Goal: Task Accomplishment & Management: Manage account settings

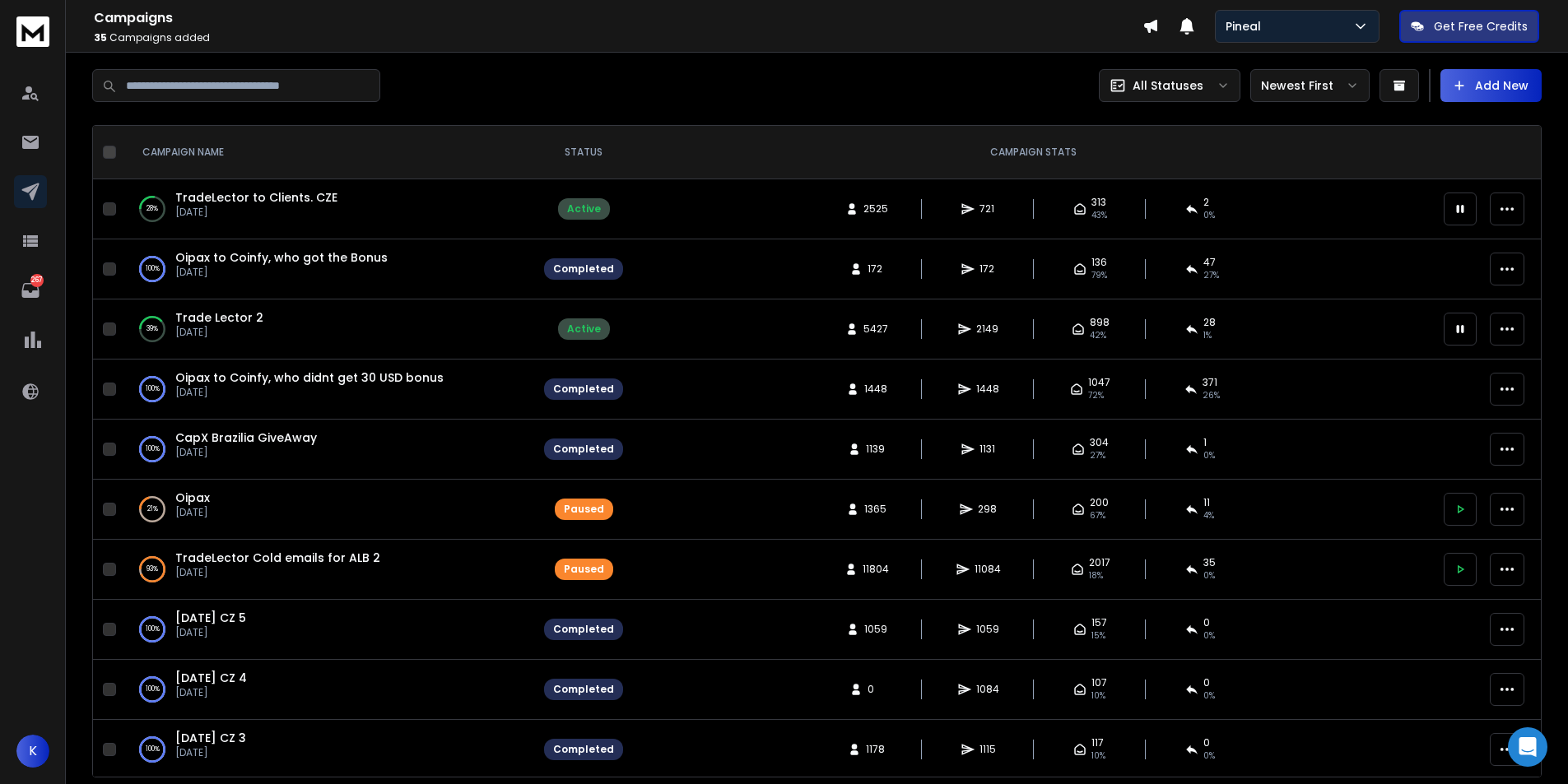
click at [1227, 23] on p "Pineal" at bounding box center [1246, 26] width 42 height 17
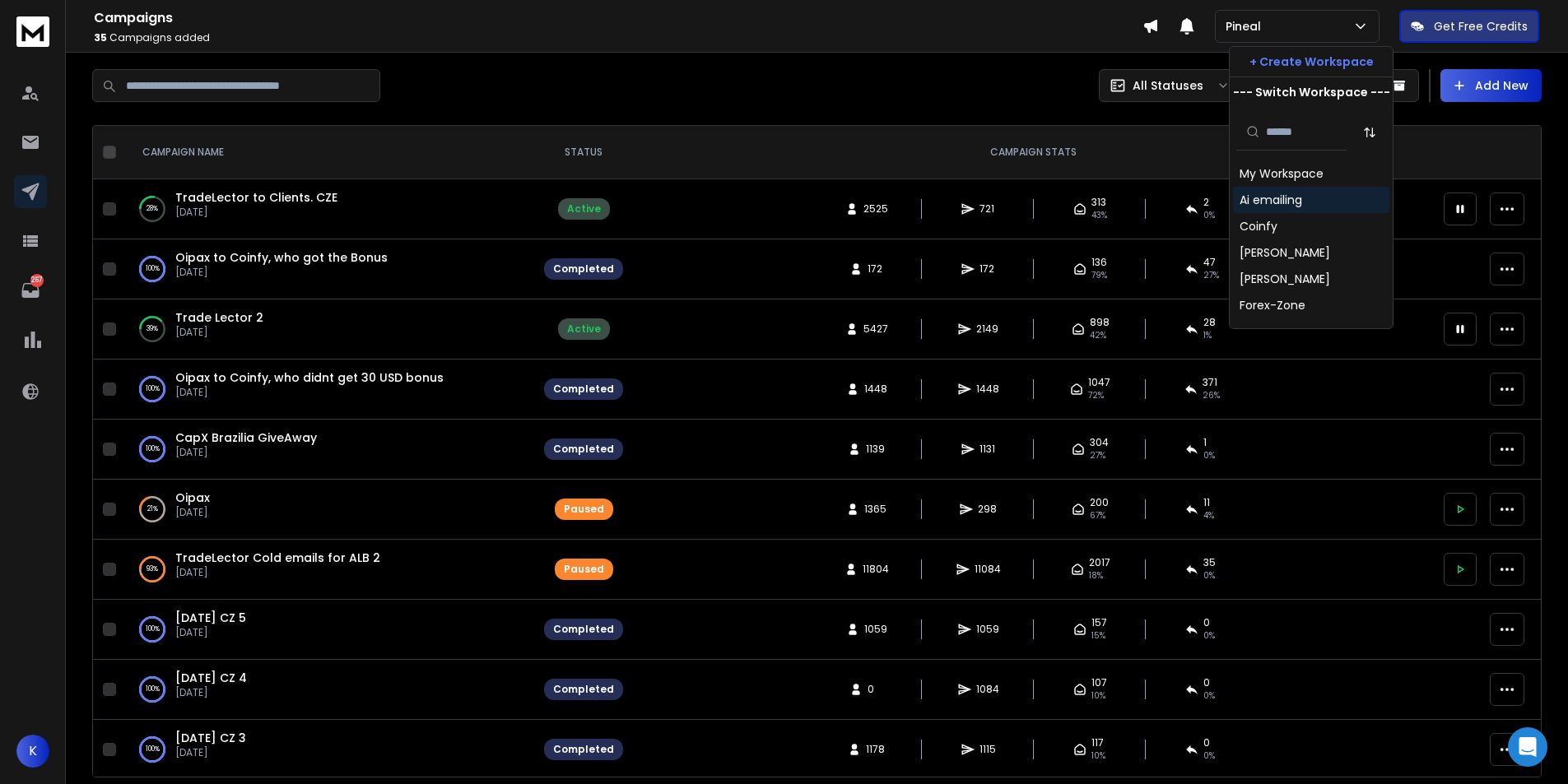
click at [447, 91] on div at bounding box center [454, 85] width 725 height 33
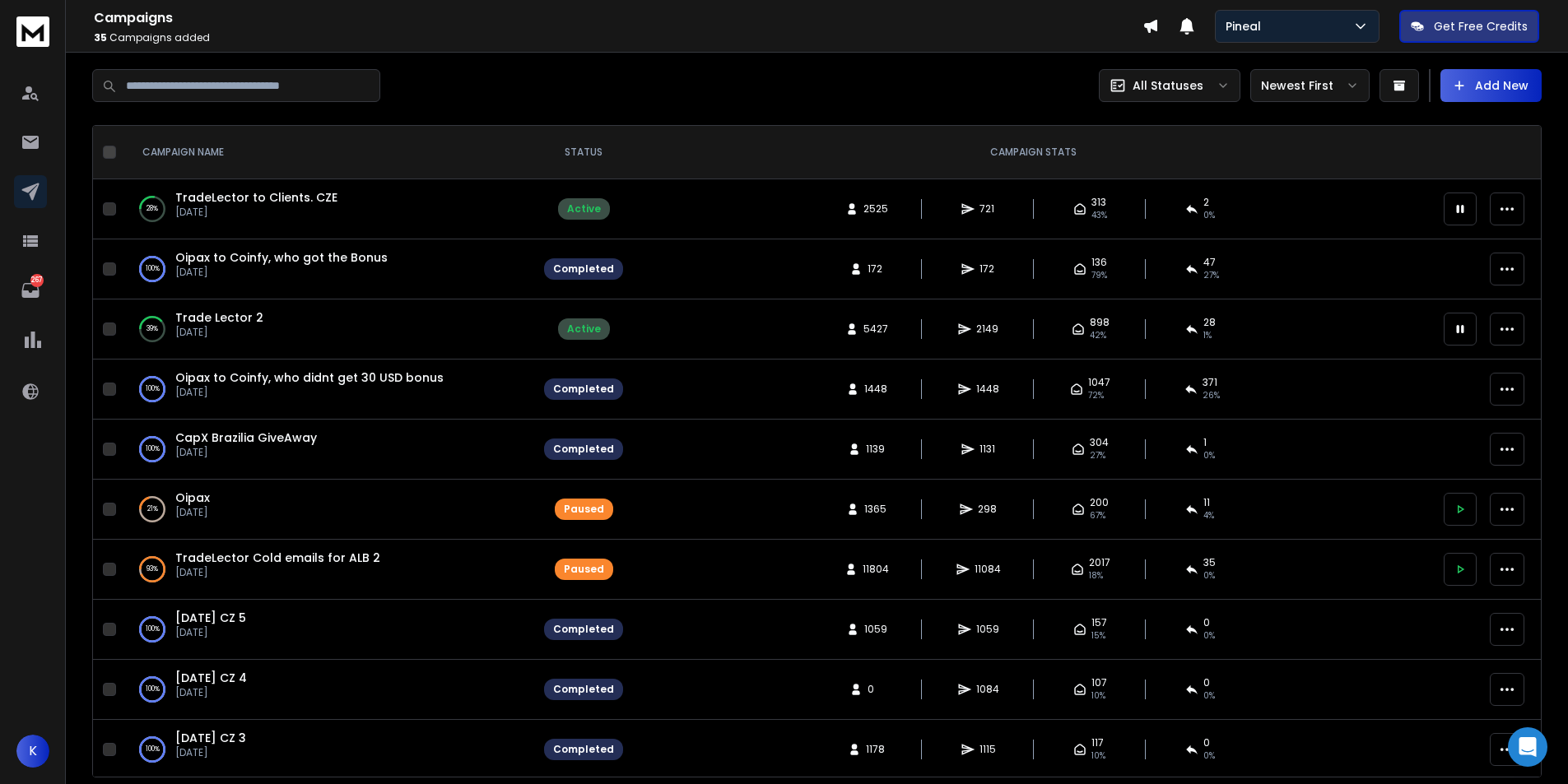
click at [1268, 26] on p "Pineal" at bounding box center [1246, 26] width 42 height 17
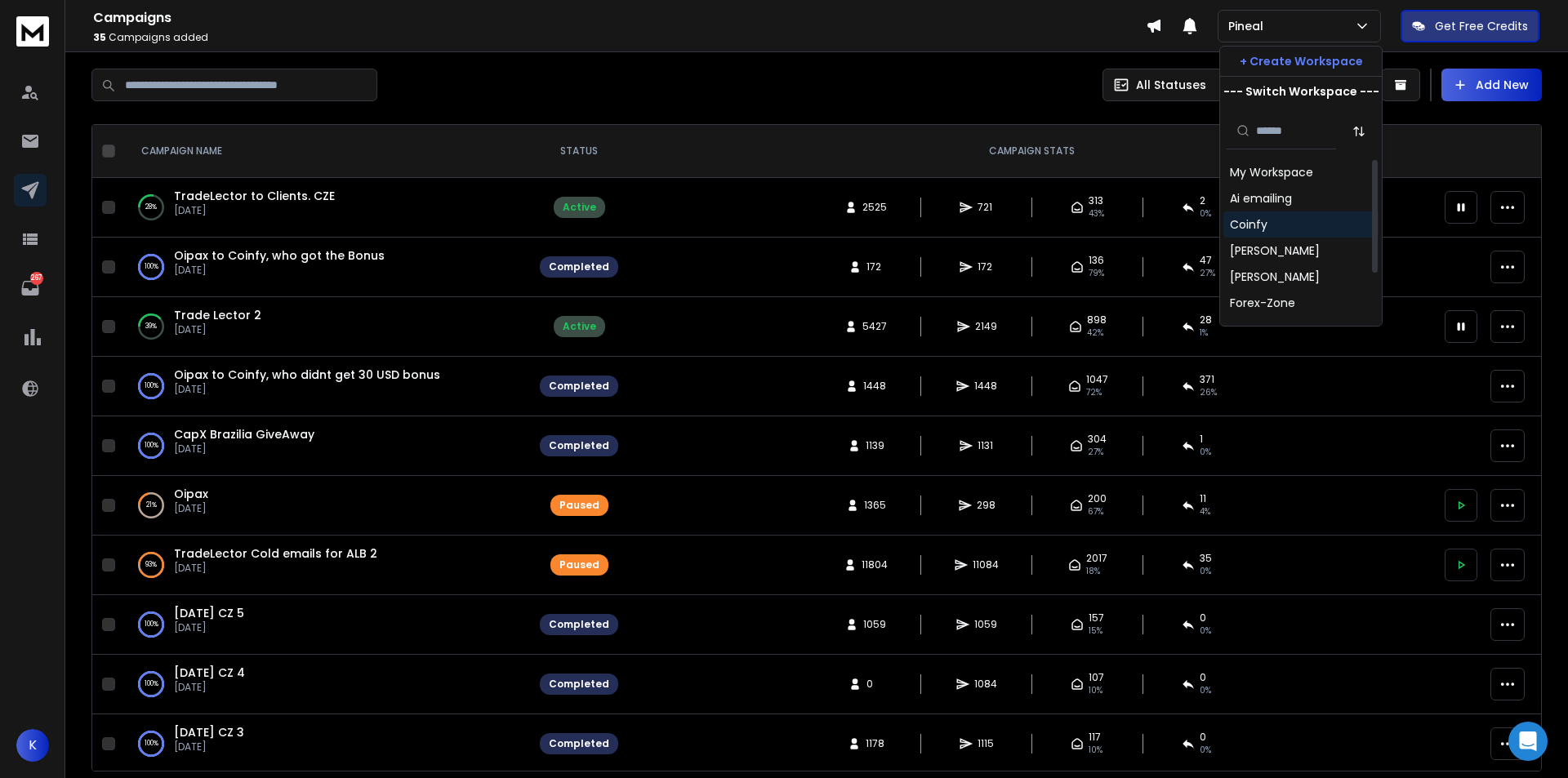
click at [1277, 220] on div "Coinfy" at bounding box center [1300, 225] width 155 height 26
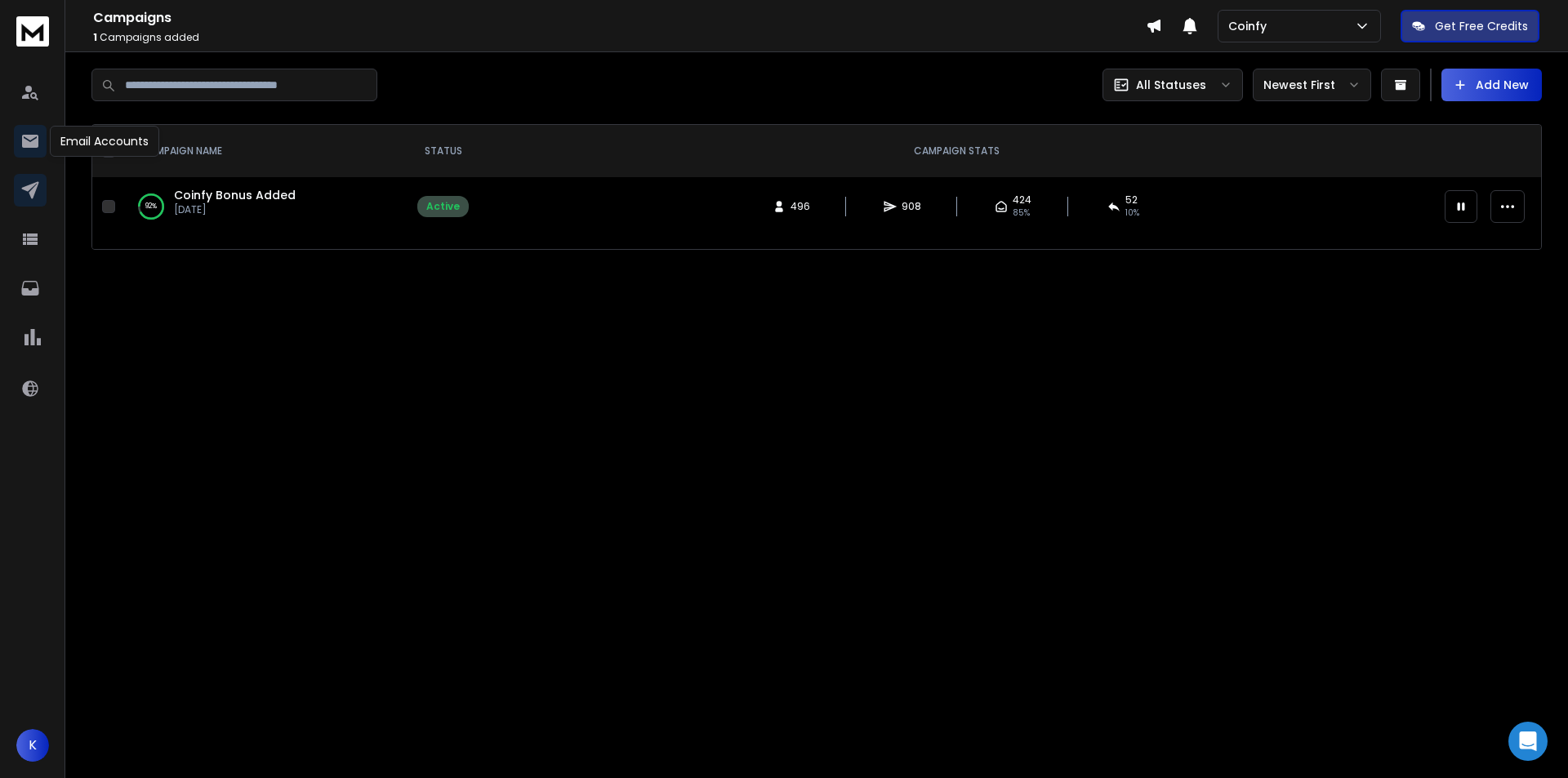
click at [28, 136] on icon at bounding box center [31, 141] width 17 height 13
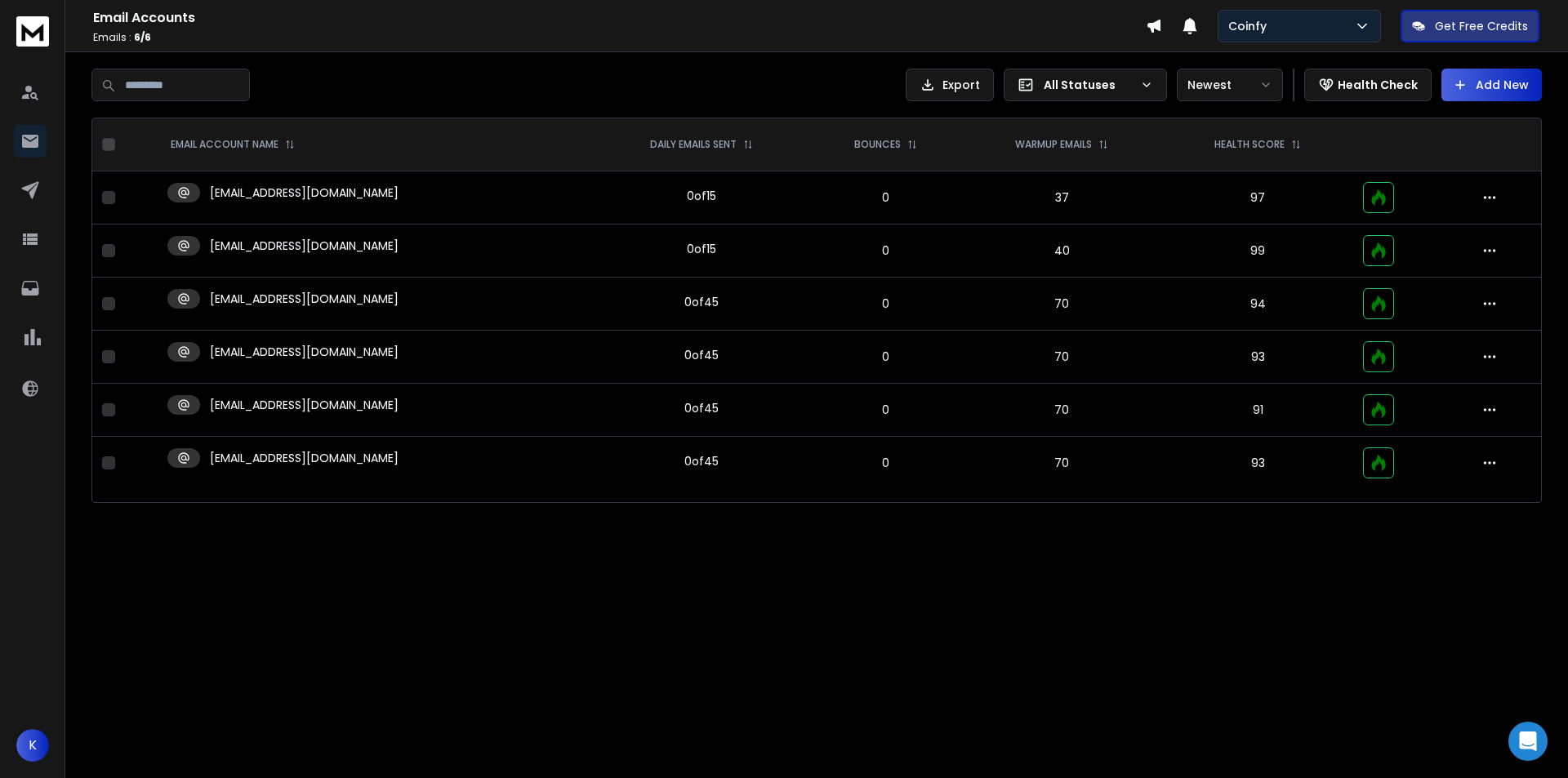
click at [1280, 18] on div "Coinfy" at bounding box center [1299, 26] width 142 height 17
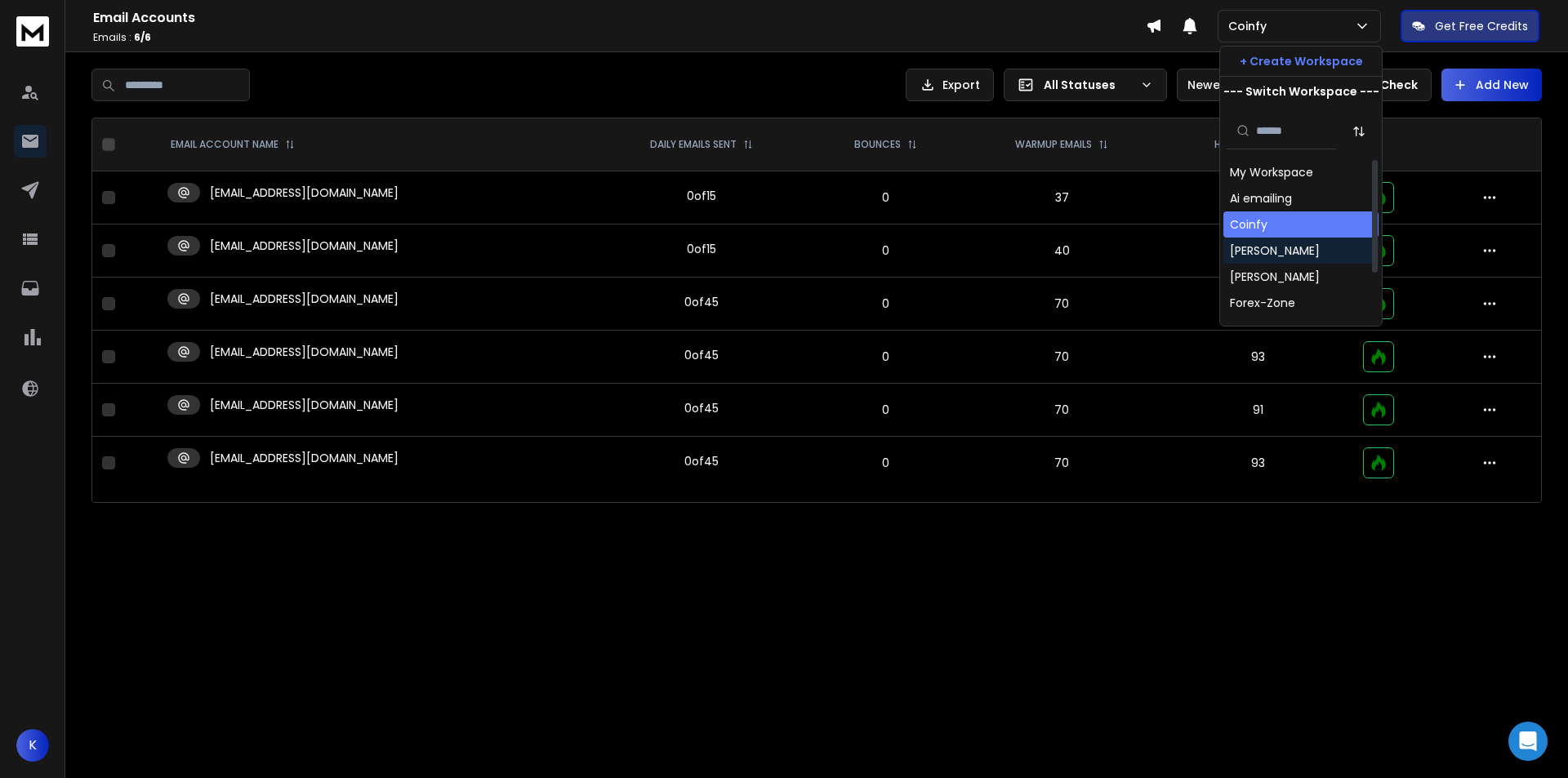
click at [1276, 244] on div "[PERSON_NAME]" at bounding box center [1300, 251] width 155 height 26
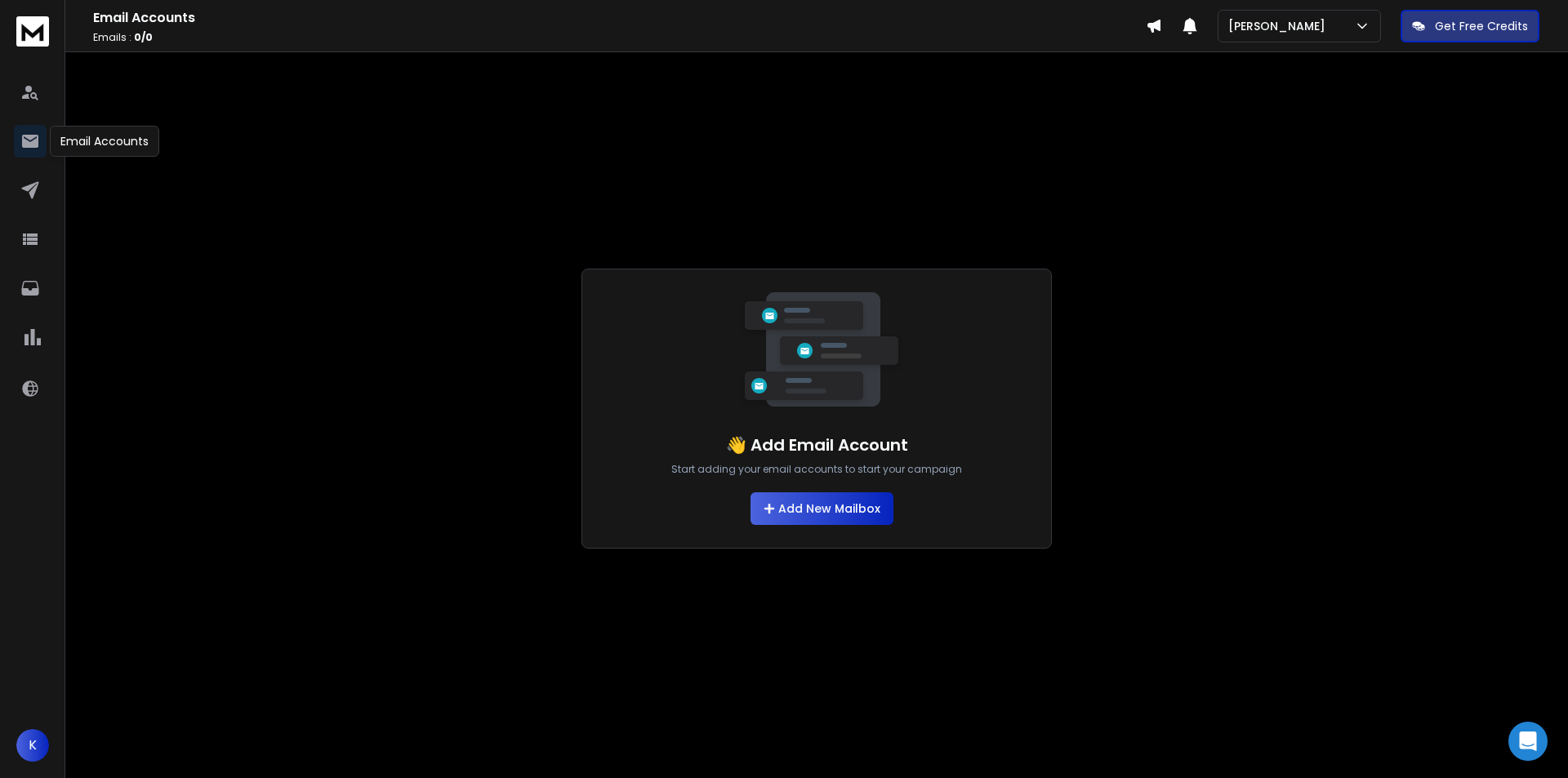
click at [37, 145] on icon at bounding box center [31, 141] width 17 height 13
click at [36, 189] on icon at bounding box center [30, 189] width 20 height 19
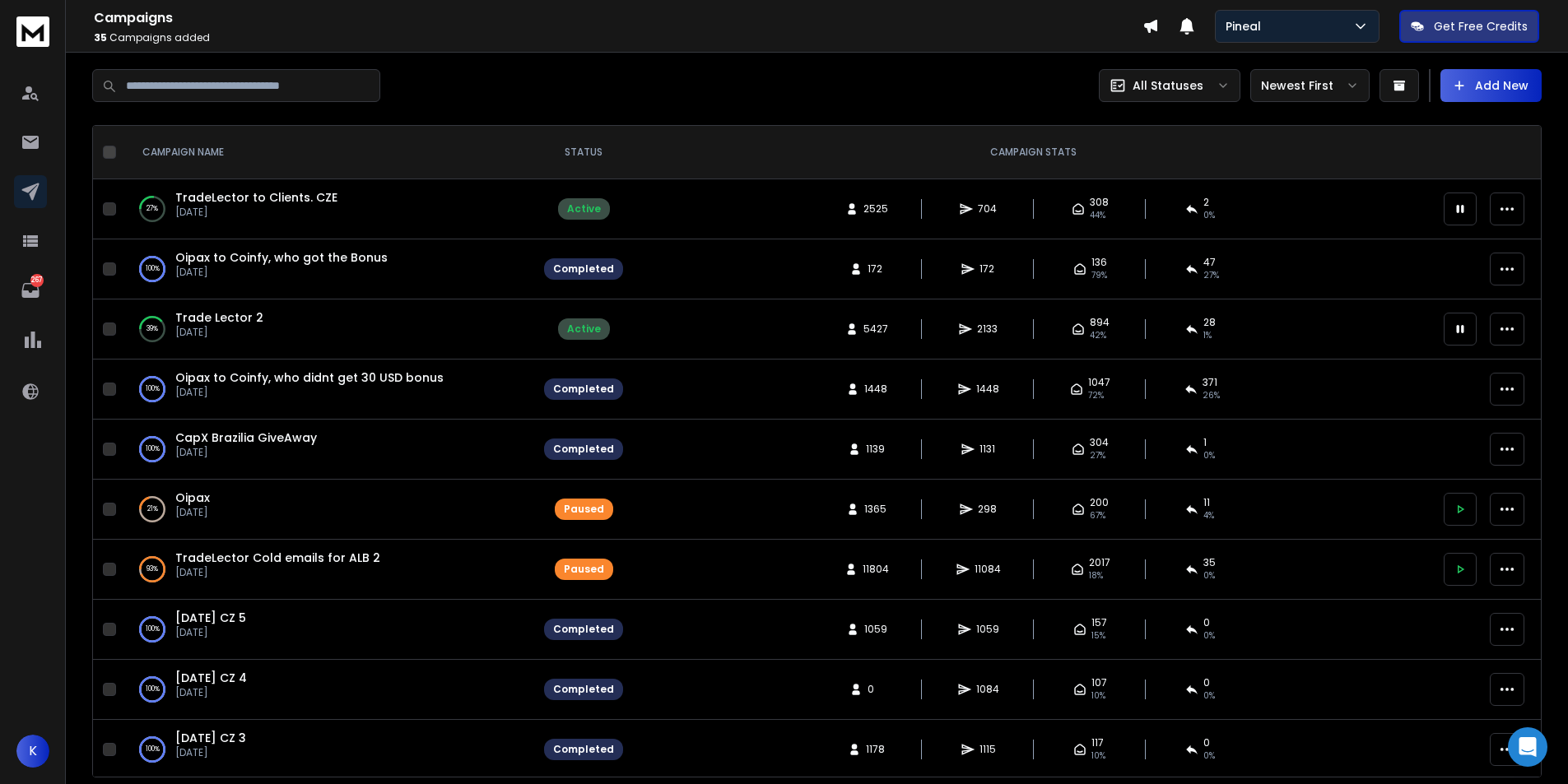
click at [1253, 26] on p "Pineal" at bounding box center [1246, 26] width 42 height 17
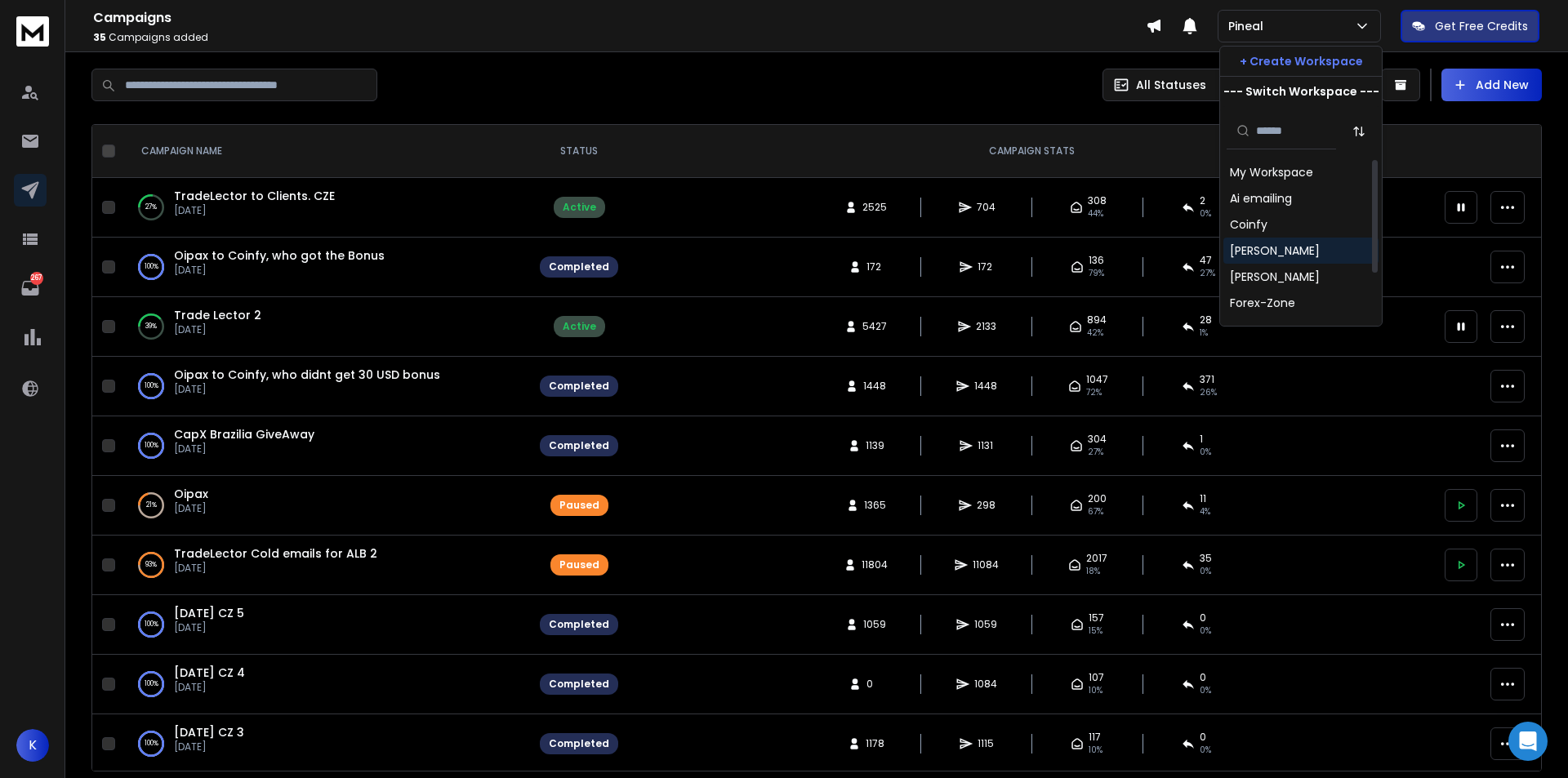
click at [1280, 245] on div "Dan D." at bounding box center [1300, 251] width 155 height 26
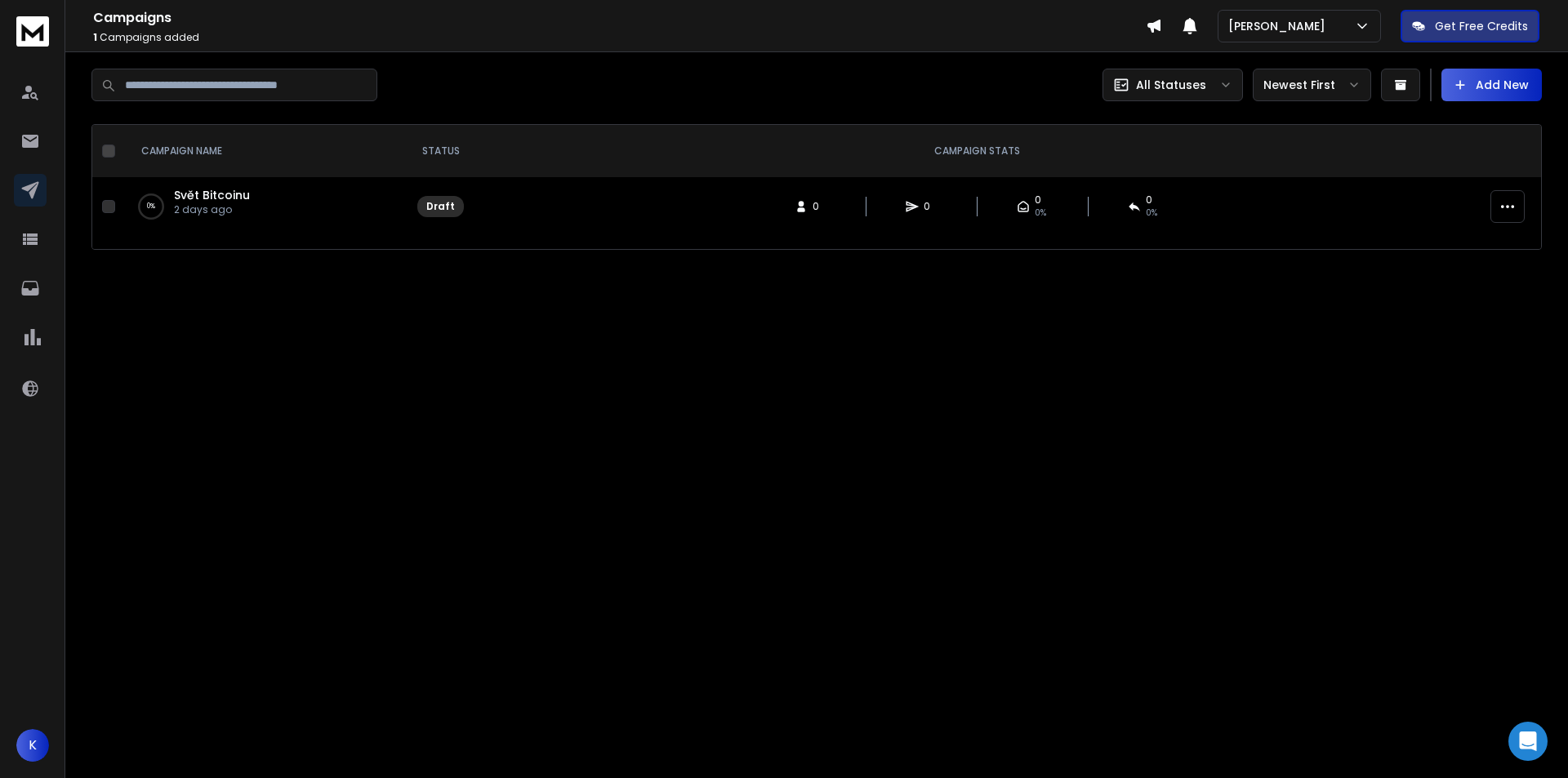
click at [238, 193] on span "Svět Bitcoinu" at bounding box center [212, 195] width 76 height 17
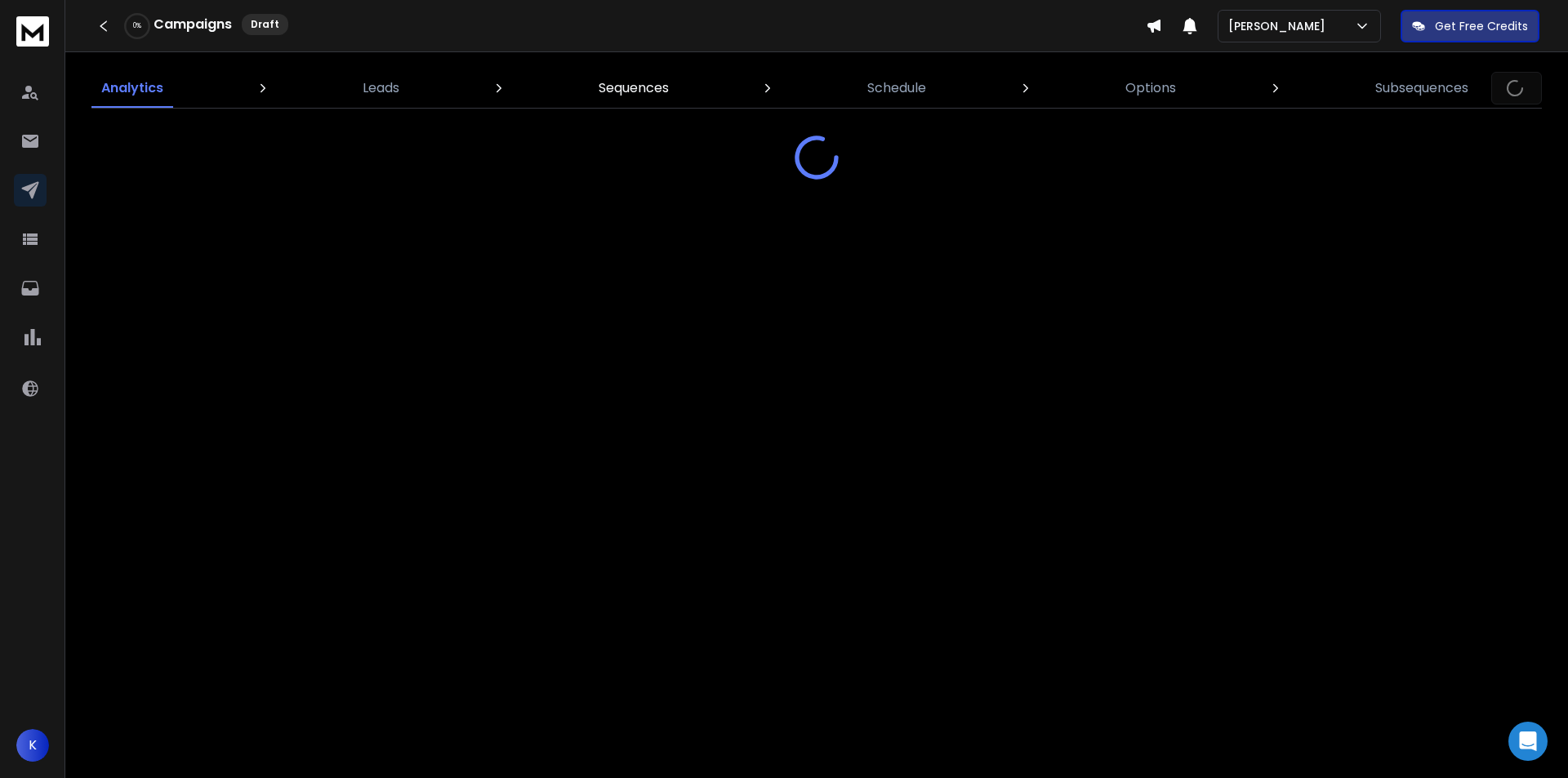
click at [613, 86] on p "Sequences" at bounding box center [634, 87] width 71 height 19
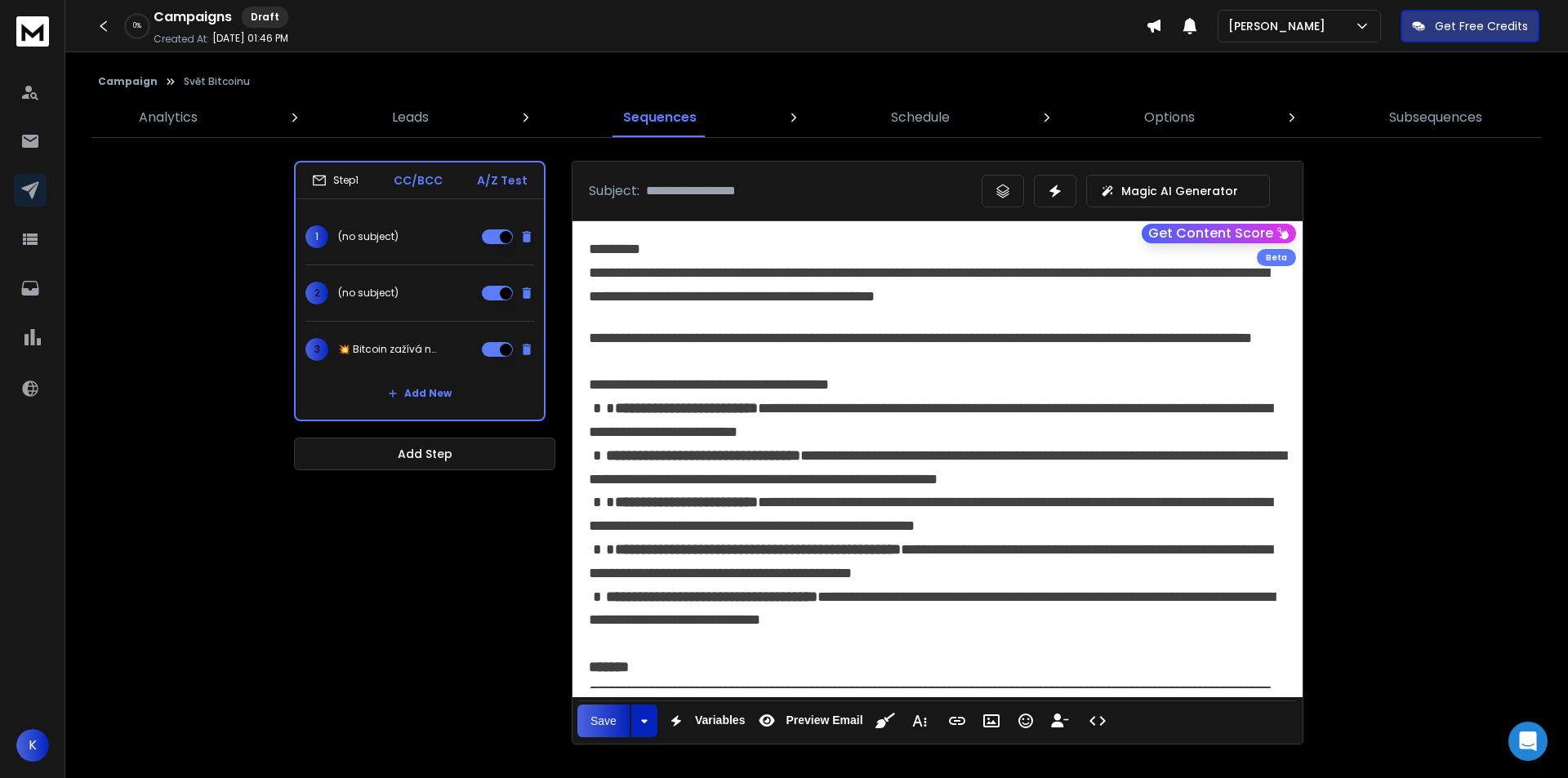
click at [366, 212] on div "1 (no subject)" at bounding box center [420, 237] width 229 height 57
click at [381, 284] on div "2 (no subject)" at bounding box center [352, 292] width 93 height 23
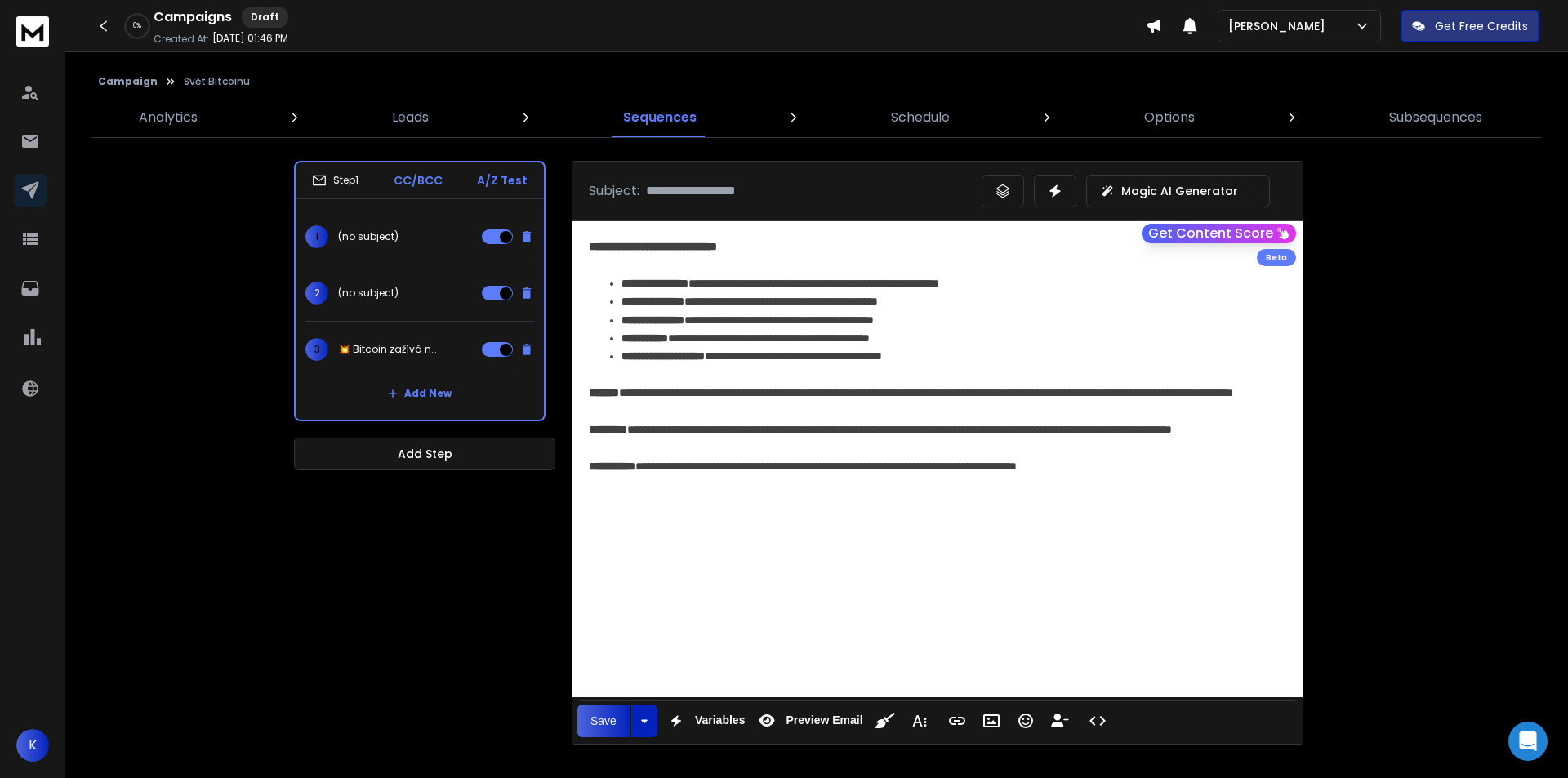
click at [385, 349] on p "💥 Bitcoin zažívá návrat na výsluní. A tentokrát u toho budou i vlády." at bounding box center [390, 349] width 105 height 13
type input "**********"
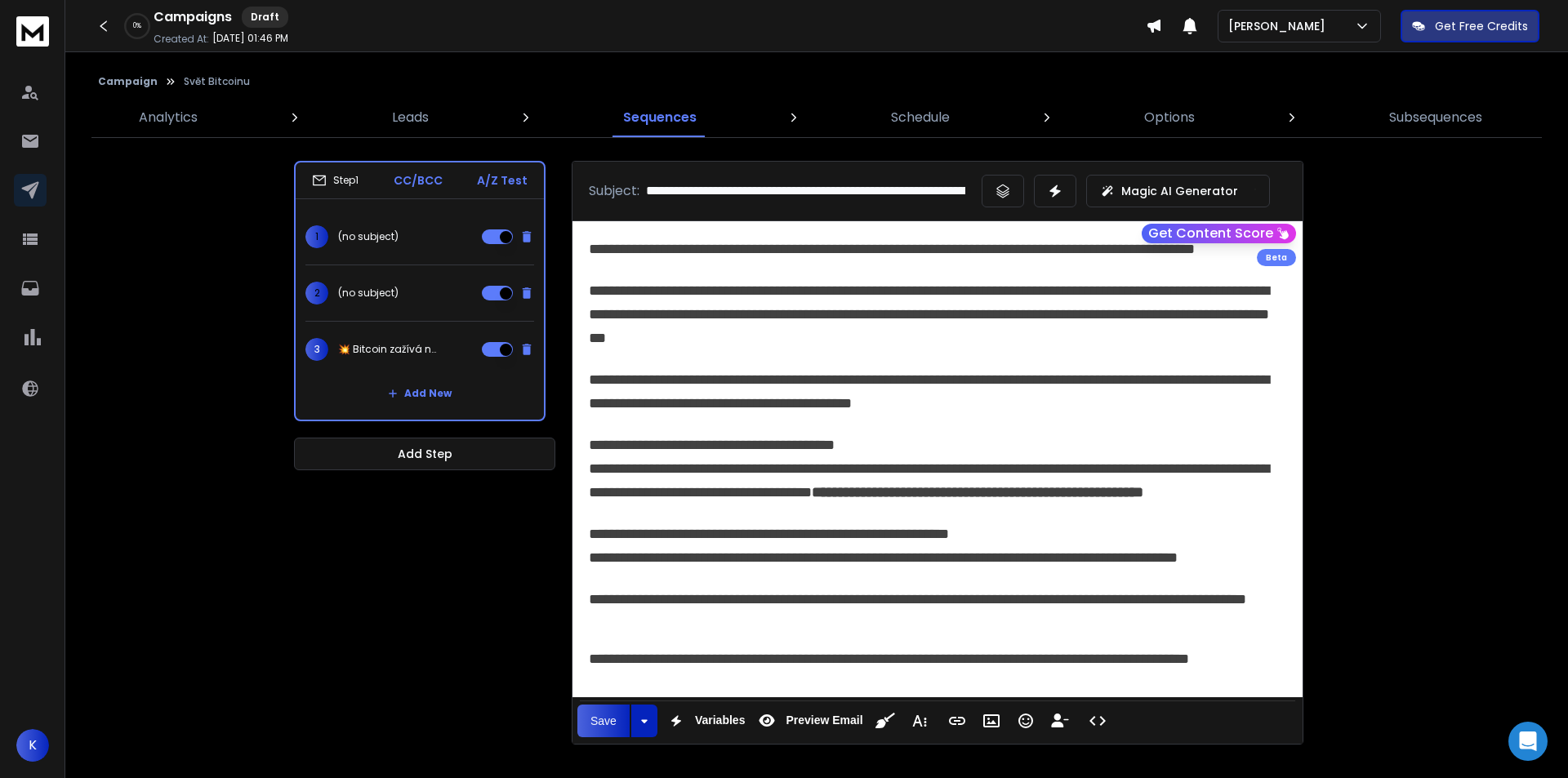
scroll to position [117, 0]
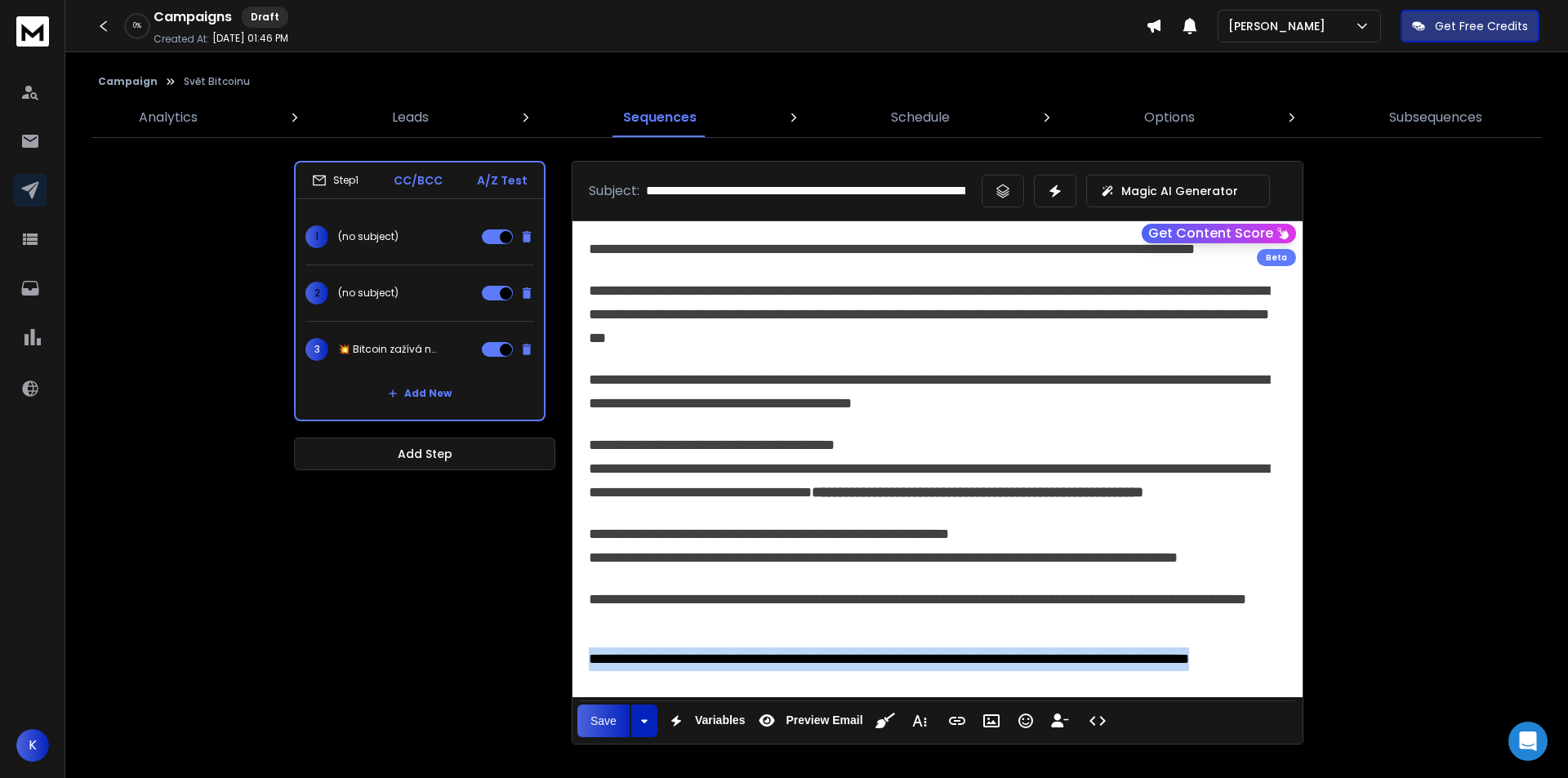
drag, startPoint x: 686, startPoint y: 679, endPoint x: 570, endPoint y: 636, distance: 123.7
click at [570, 636] on div "**********" at bounding box center [816, 452] width 1045 height 584
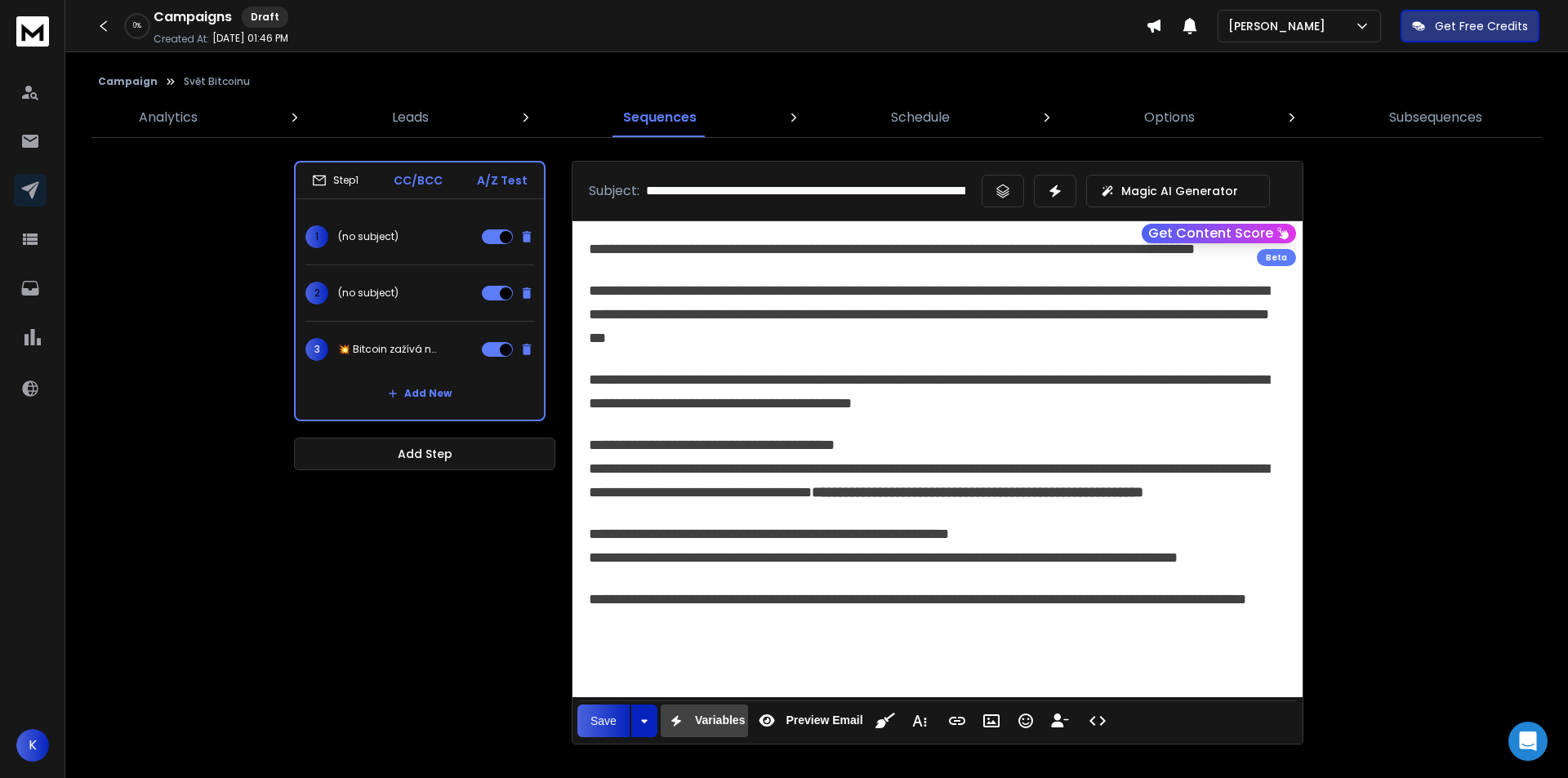
scroll to position [33, 0]
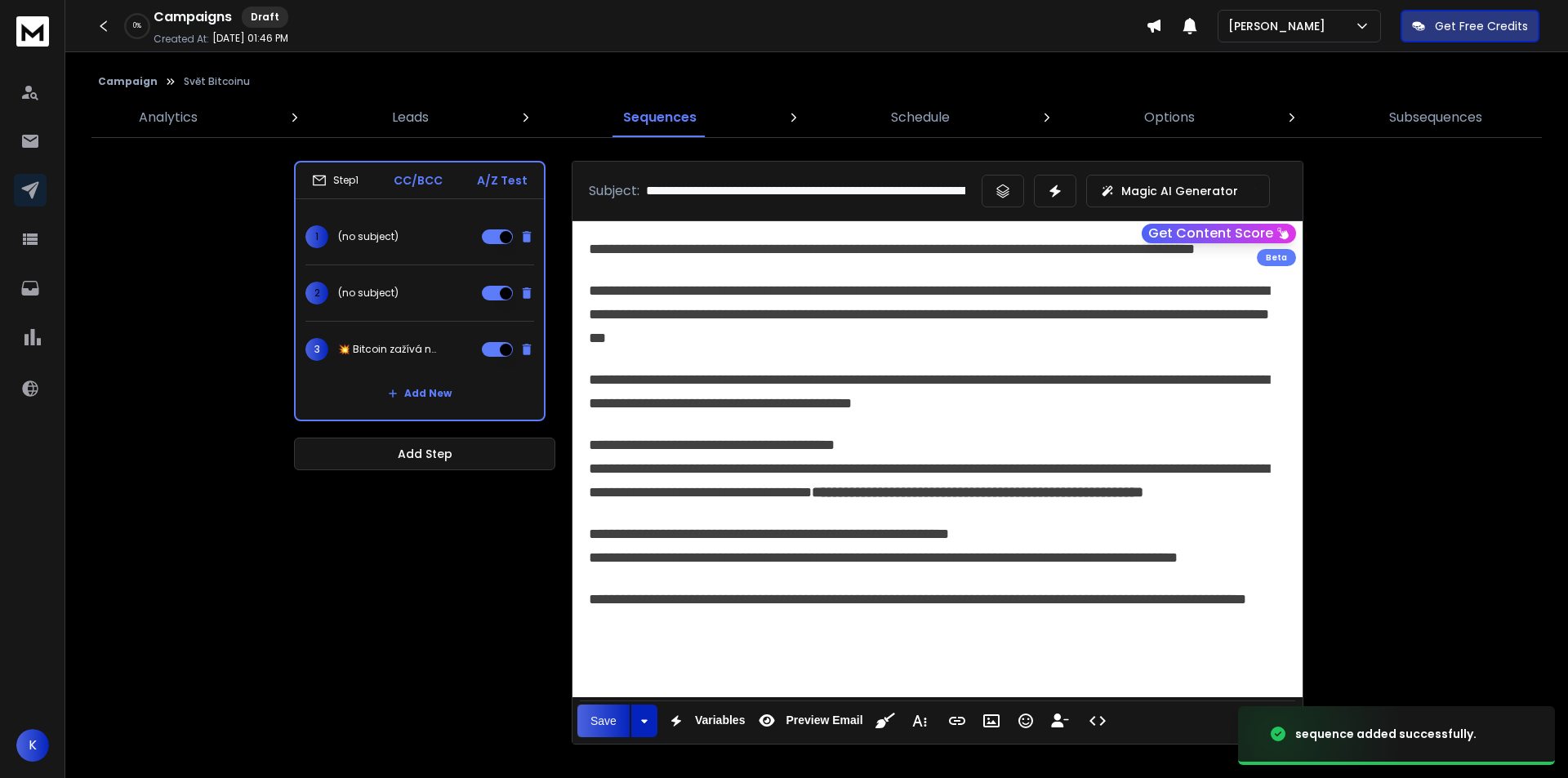
click at [382, 294] on p "(no subject)" at bounding box center [368, 293] width 60 height 13
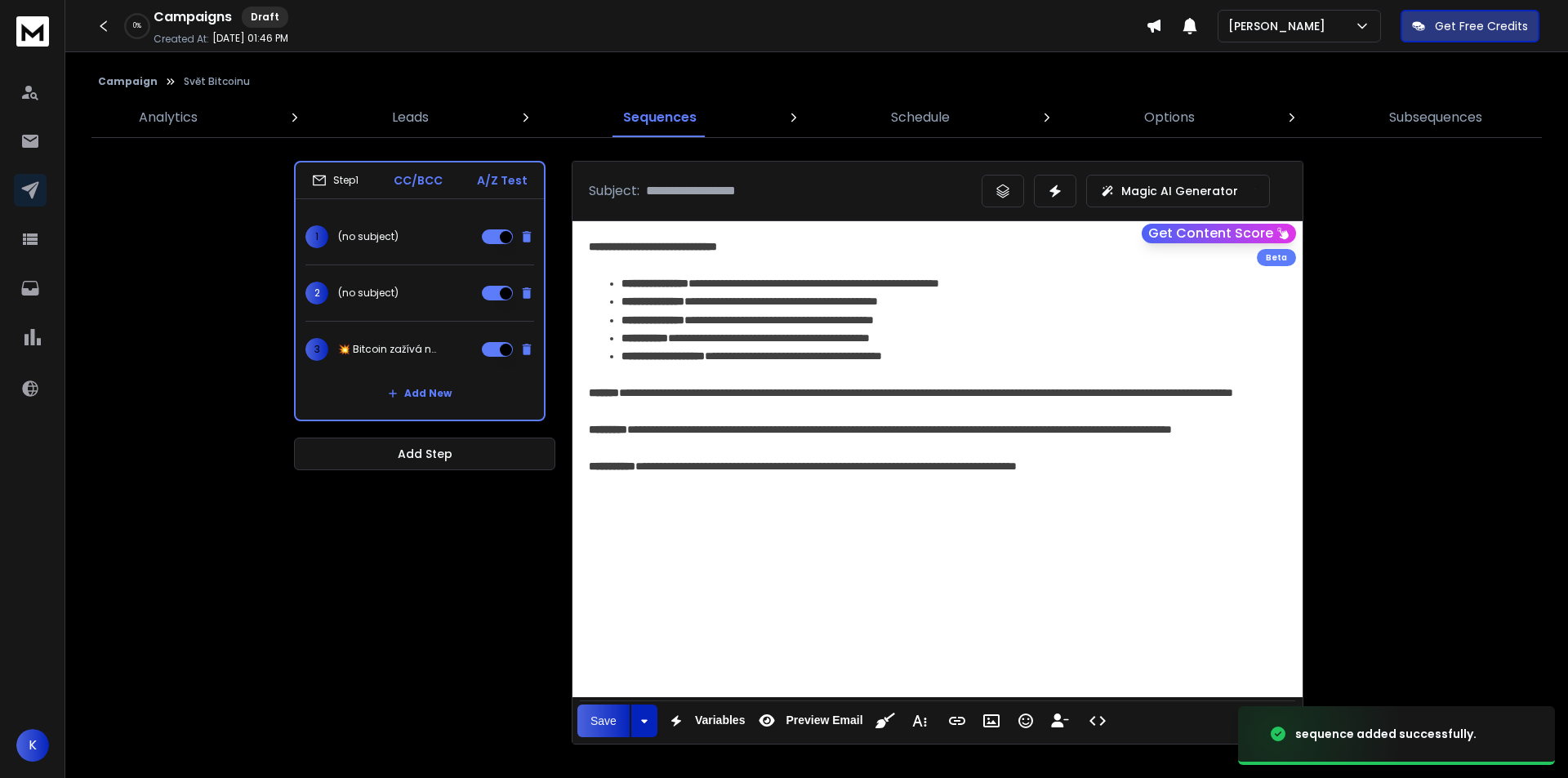
click at [397, 248] on div "1 (no subject)" at bounding box center [420, 237] width 229 height 57
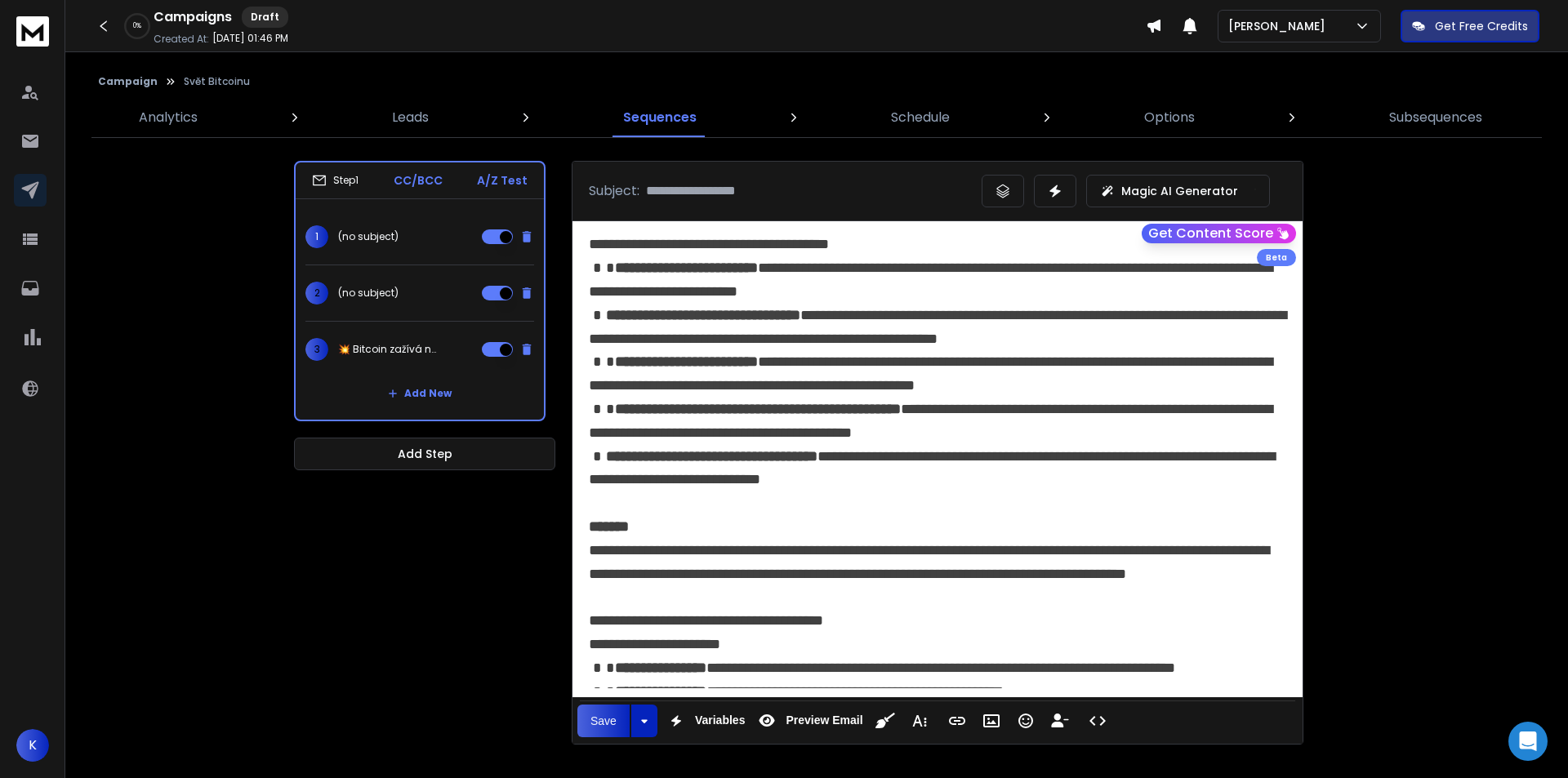
scroll to position [0, 0]
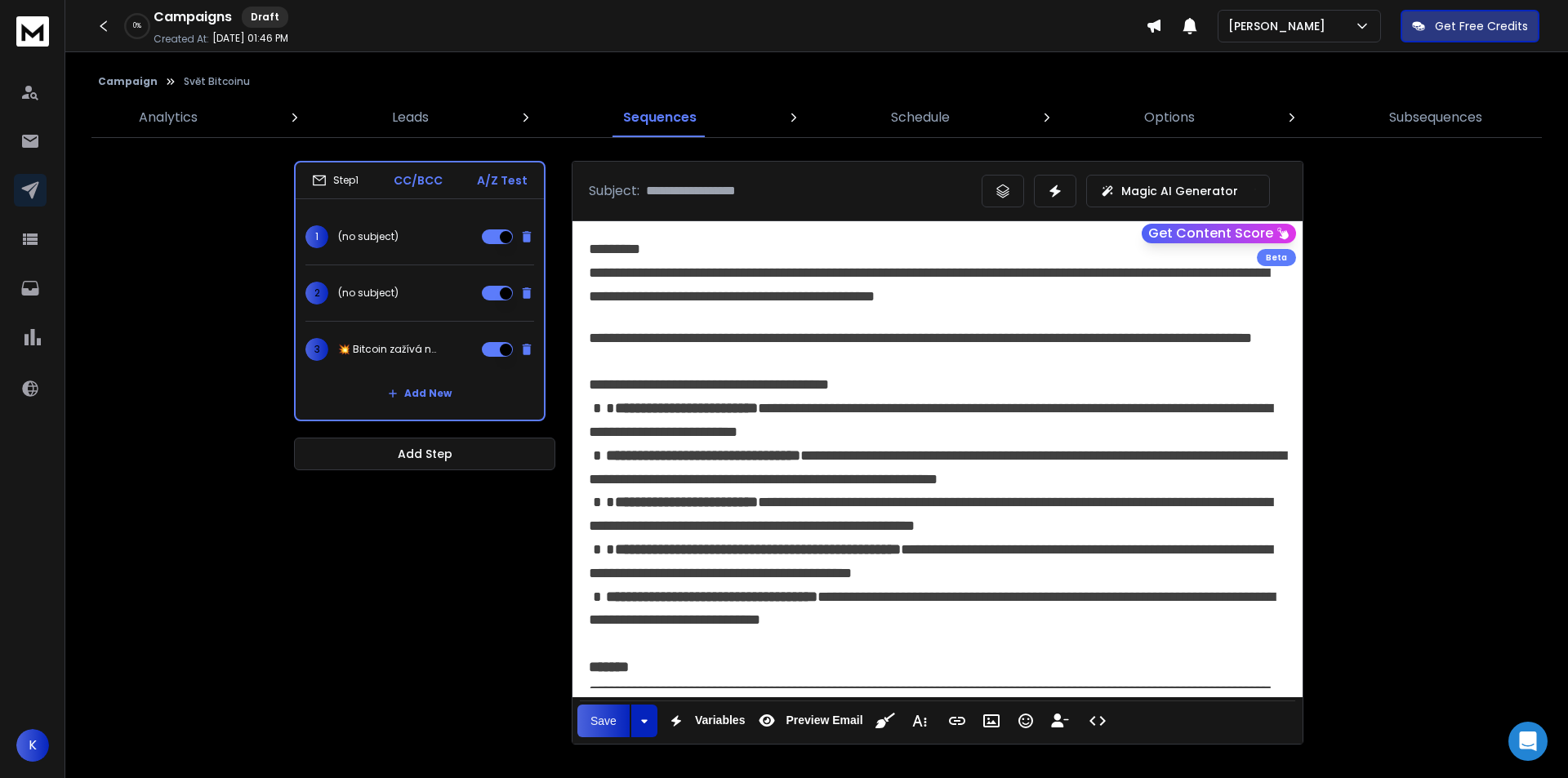
click at [1016, 374] on div at bounding box center [937, 361] width 698 height 23
click at [392, 290] on p "(no subject)" at bounding box center [368, 293] width 60 height 13
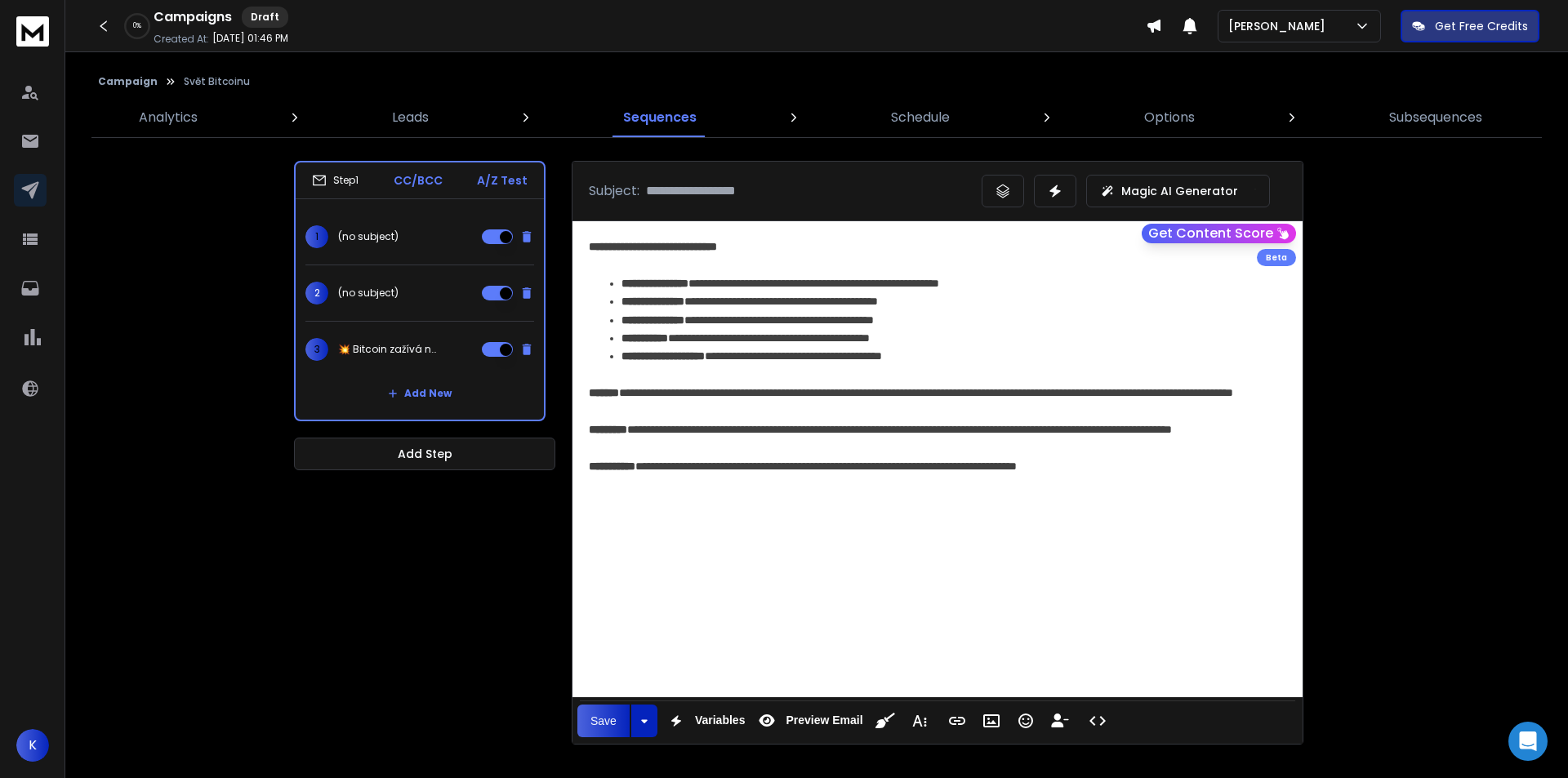
click at [372, 340] on div "3 💥 Bitcoin zažívá návrat na výsluní. A tentokrát u toho budou i vlády." at bounding box center [374, 349] width 137 height 23
type input "**********"
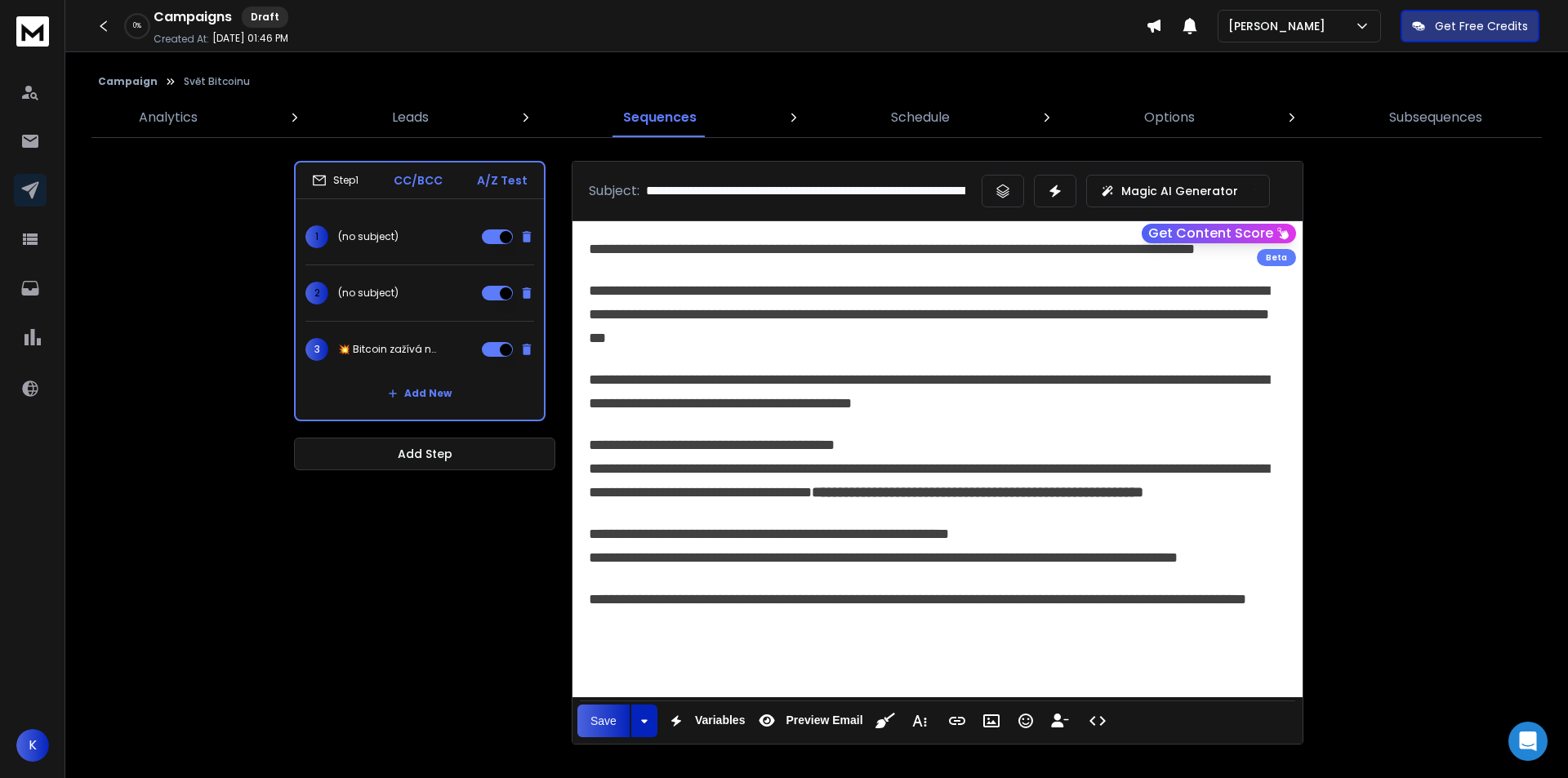
click at [384, 306] on div "2 (no subject)" at bounding box center [420, 293] width 229 height 57
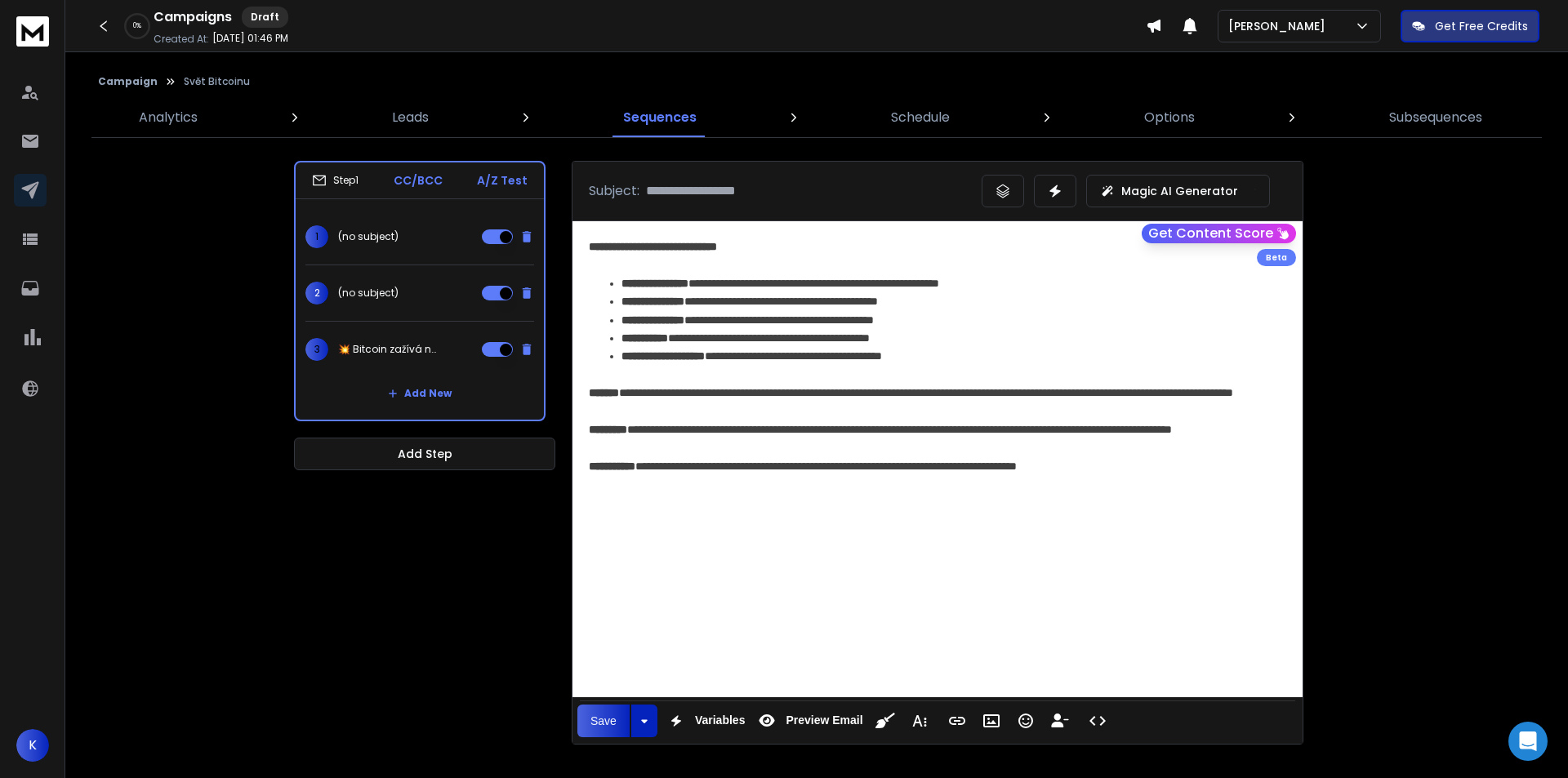
click at [387, 238] on p "(no subject)" at bounding box center [368, 237] width 60 height 13
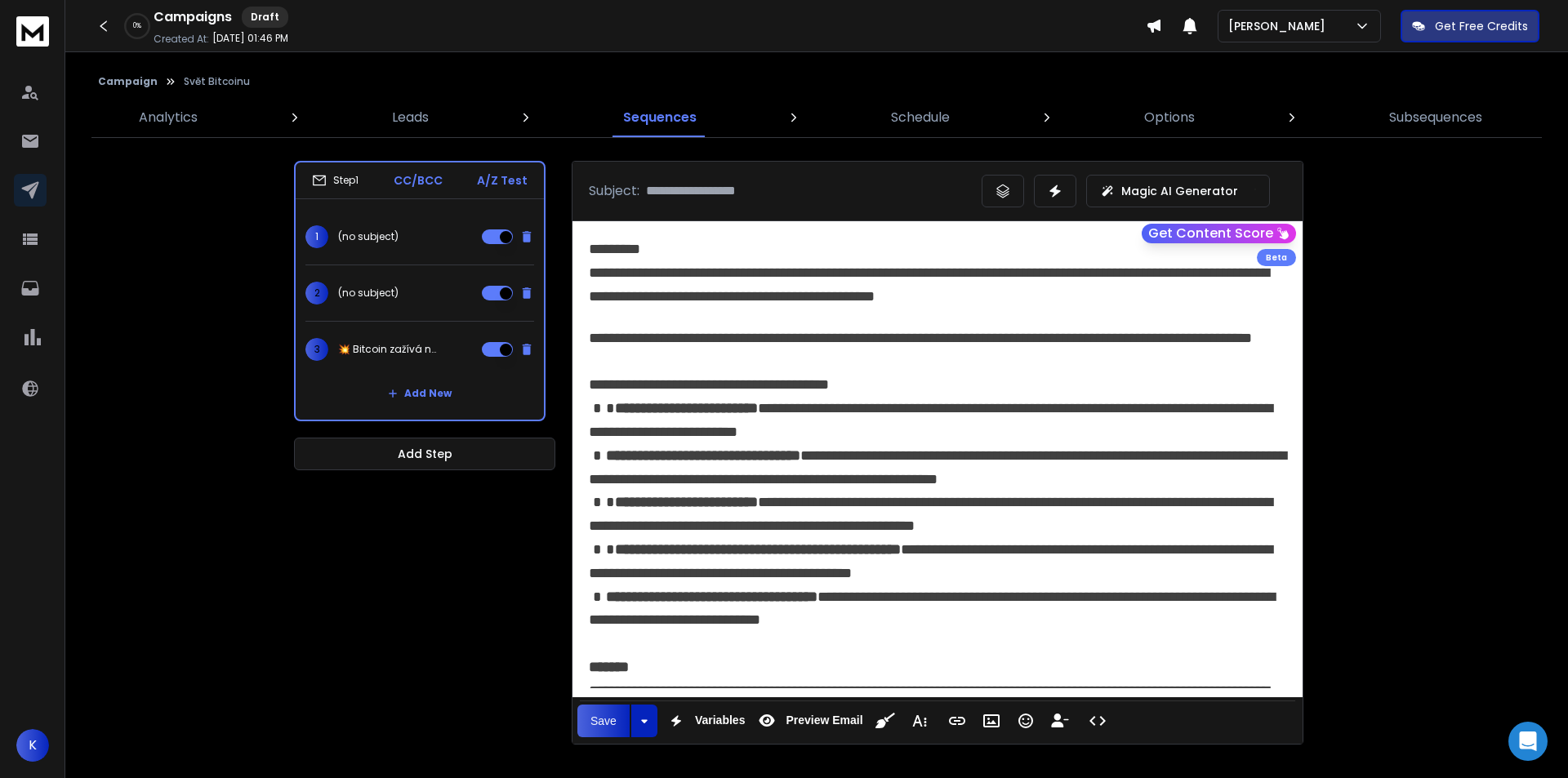
click at [401, 293] on div "2 (no subject)" at bounding box center [420, 293] width 229 height 57
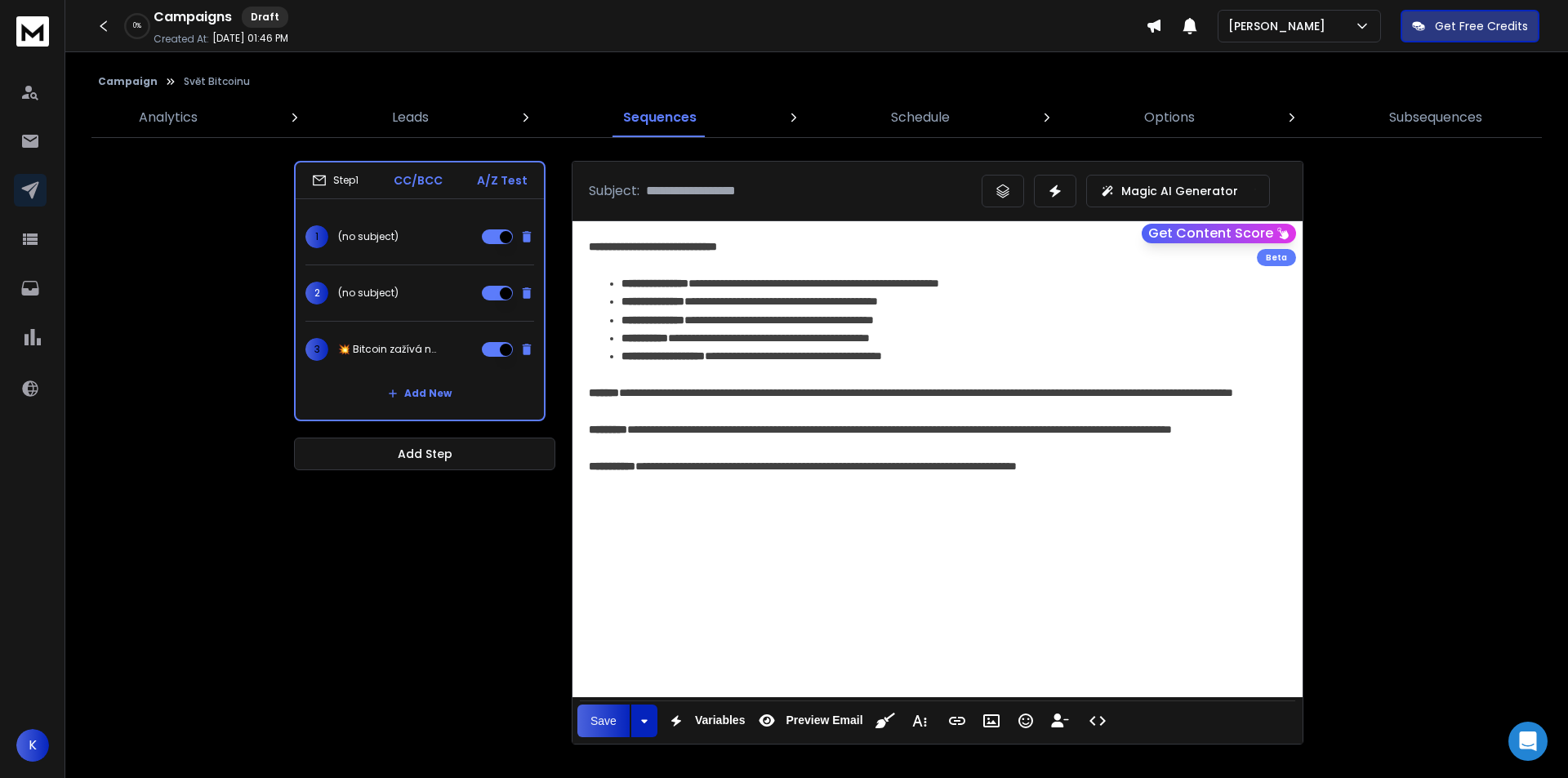
click at [389, 341] on div "3 💥 Bitcoin zažívá návrat na výsluní. A tentokrát u toho budou i vlády." at bounding box center [374, 349] width 137 height 23
type input "**********"
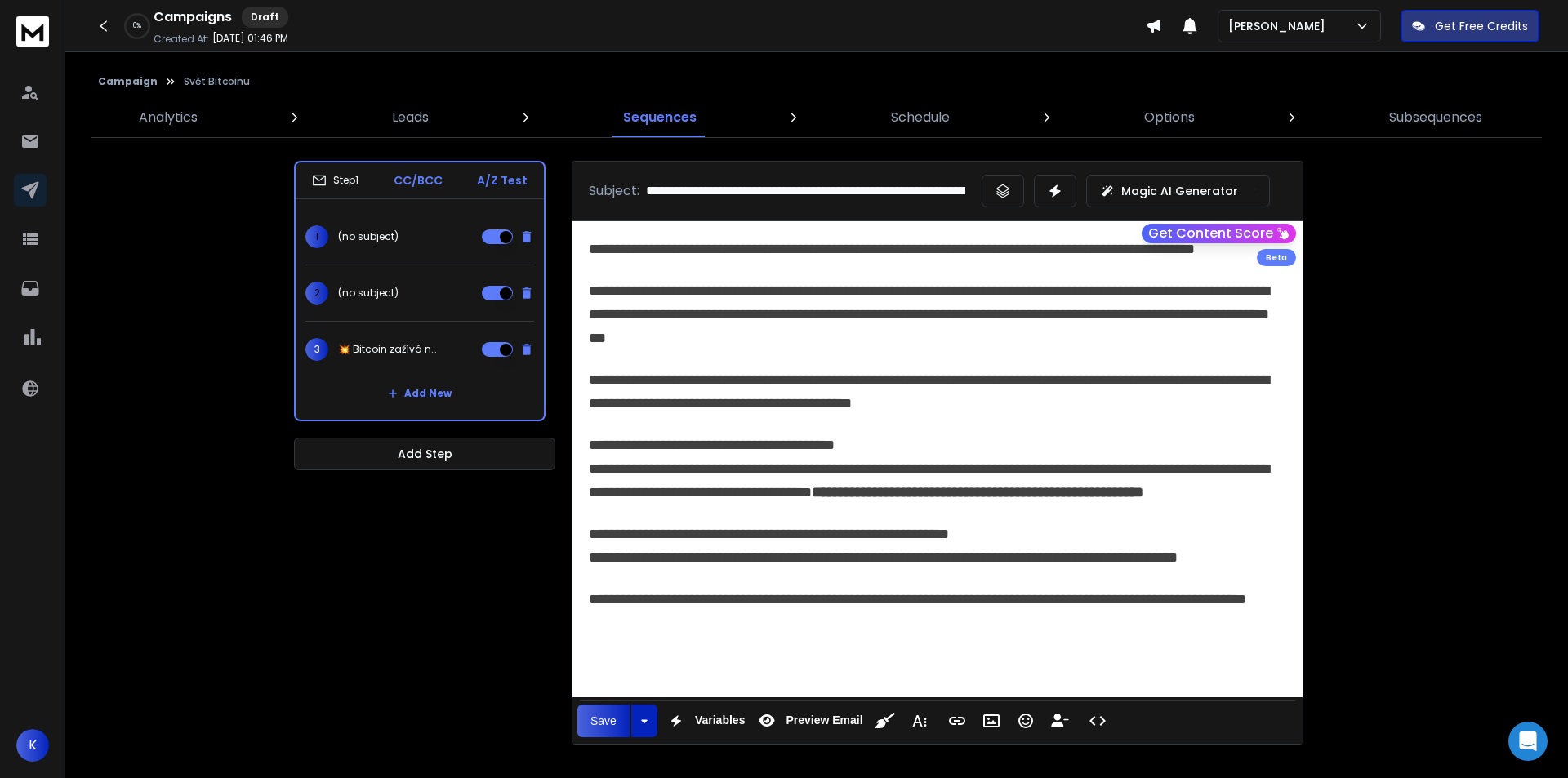
click at [1412, 442] on div "**********" at bounding box center [816, 452] width 1450 height 597
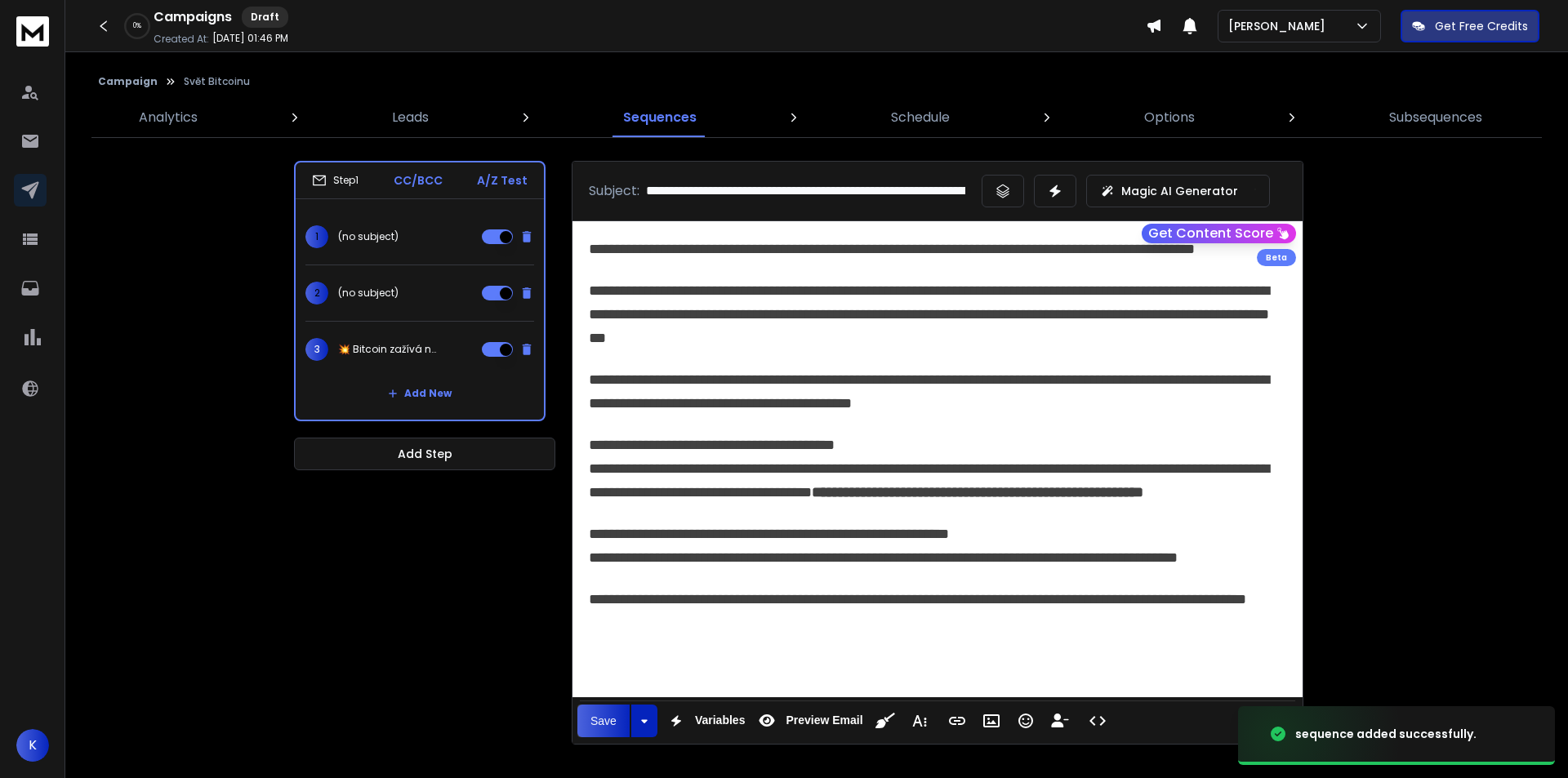
click at [397, 289] on p "(no subject)" at bounding box center [368, 293] width 60 height 13
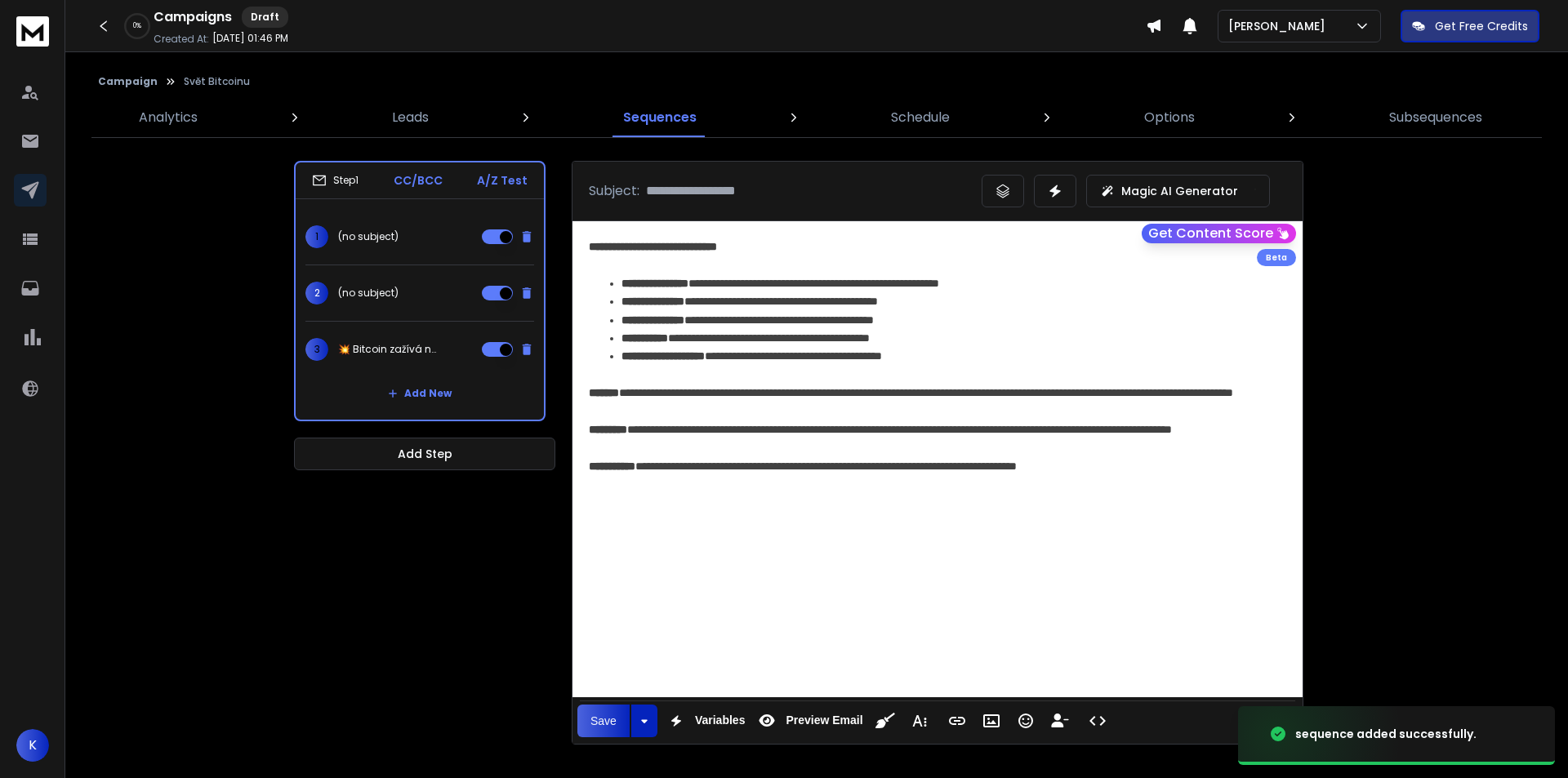
click at [375, 229] on div "1 (no subject)" at bounding box center [352, 237] width 93 height 23
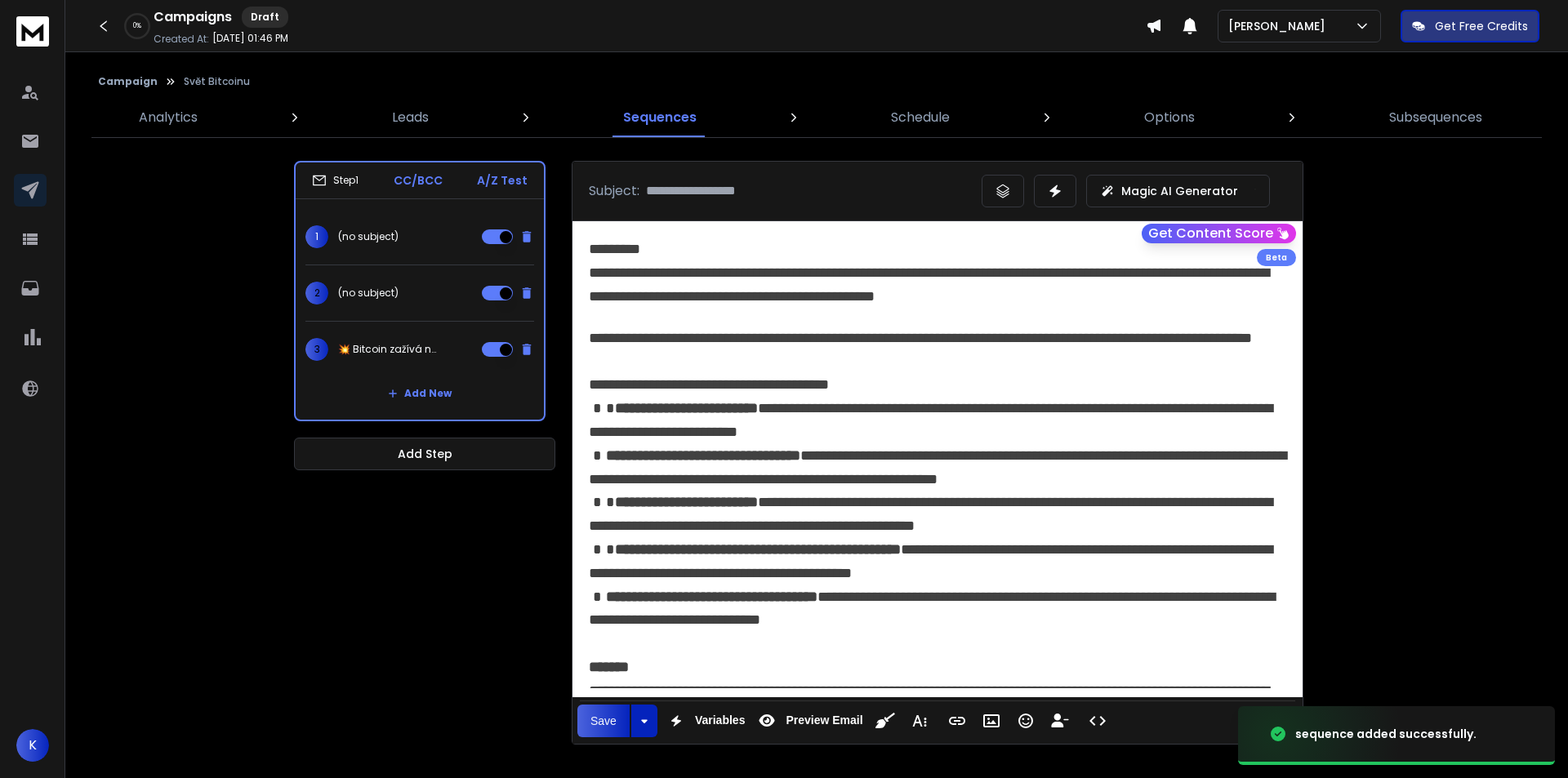
click at [1463, 421] on div "**********" at bounding box center [816, 452] width 1450 height 597
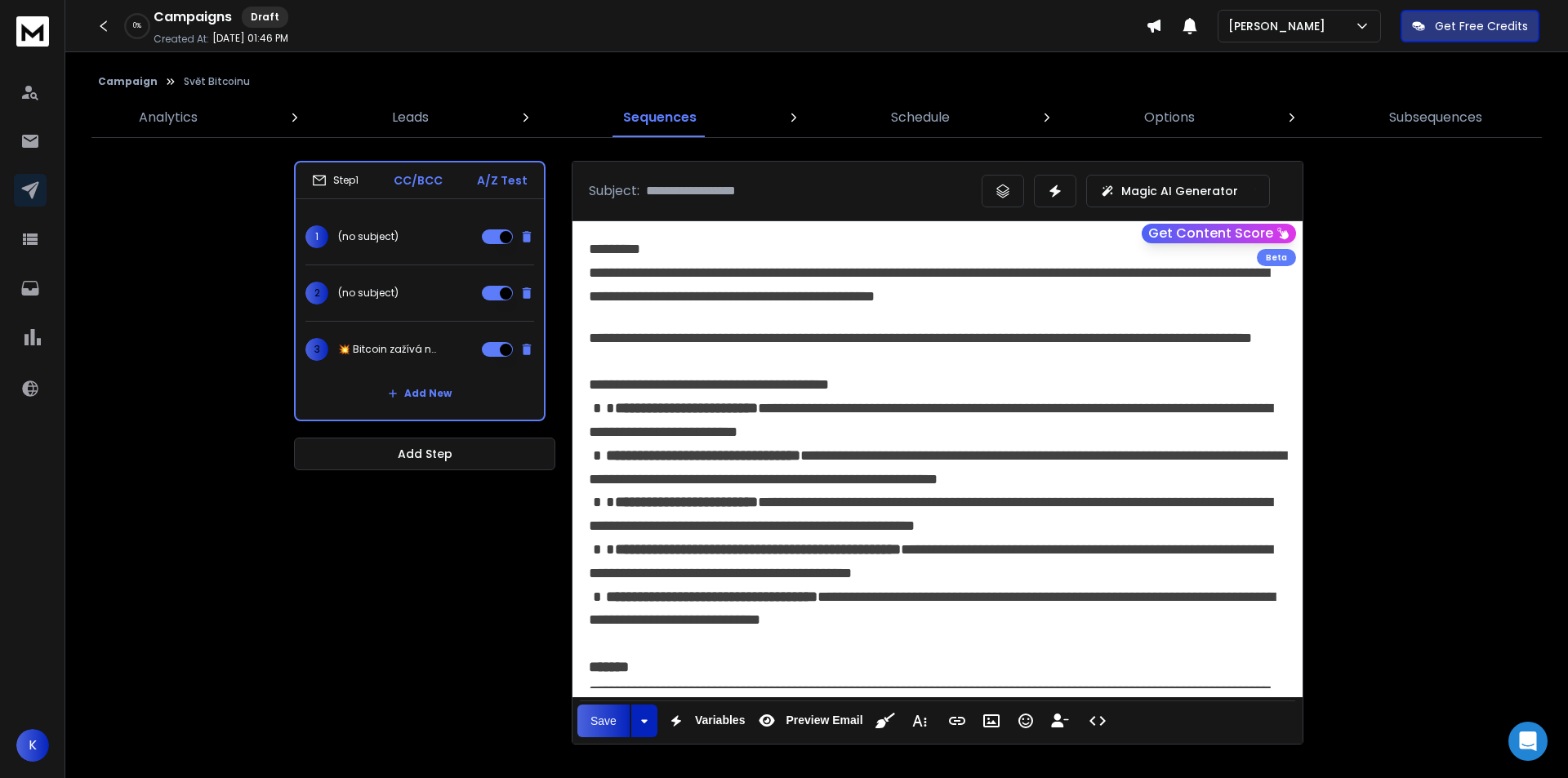
click at [359, 240] on p "(no subject)" at bounding box center [368, 237] width 60 height 13
click at [385, 349] on p "💥 Bitcoin zažívá návrat na výsluní. A tentokrát u toho budou i vlády." at bounding box center [390, 349] width 105 height 13
type input "**********"
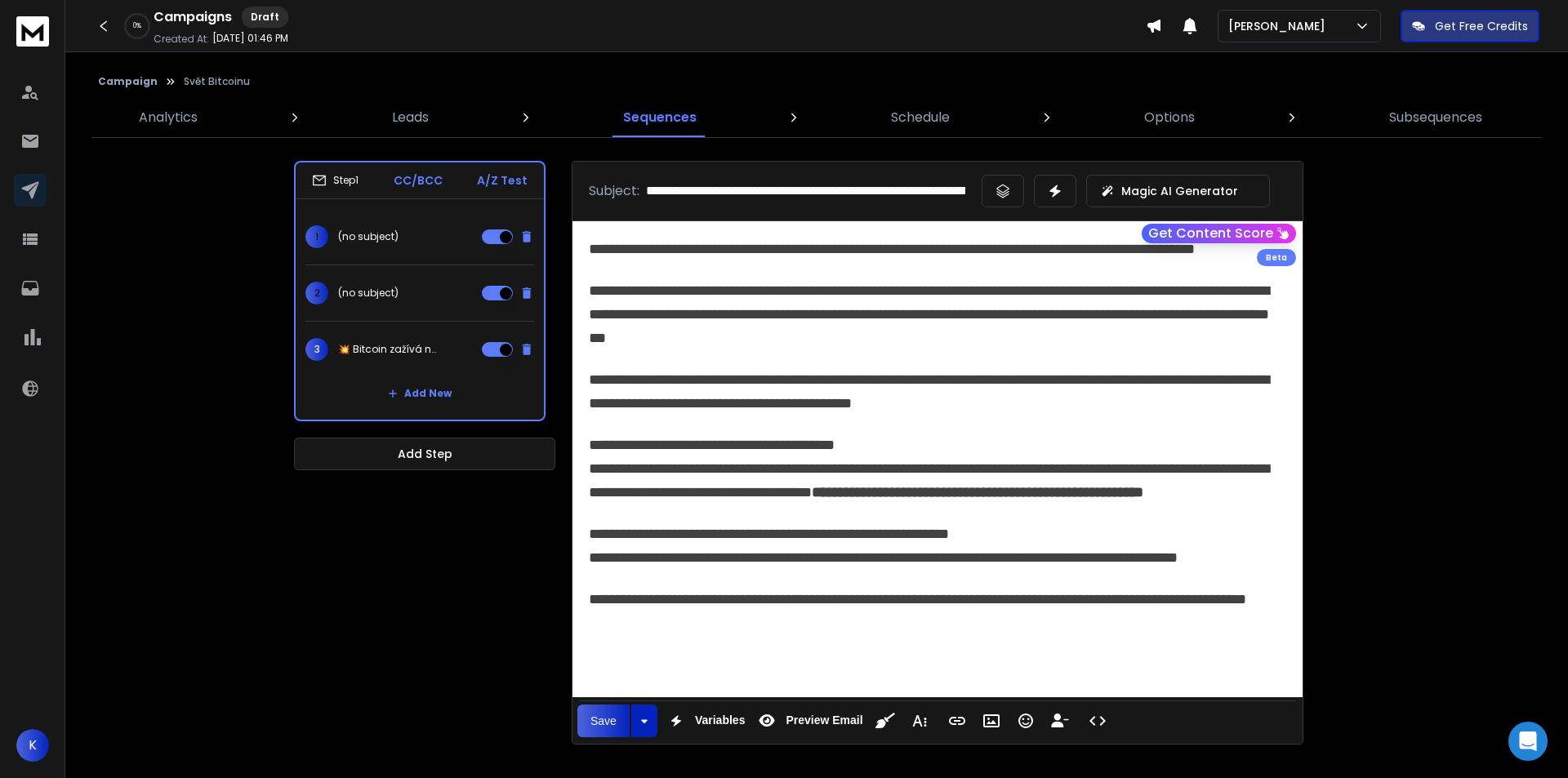
click at [387, 233] on p "(no subject)" at bounding box center [368, 237] width 60 height 13
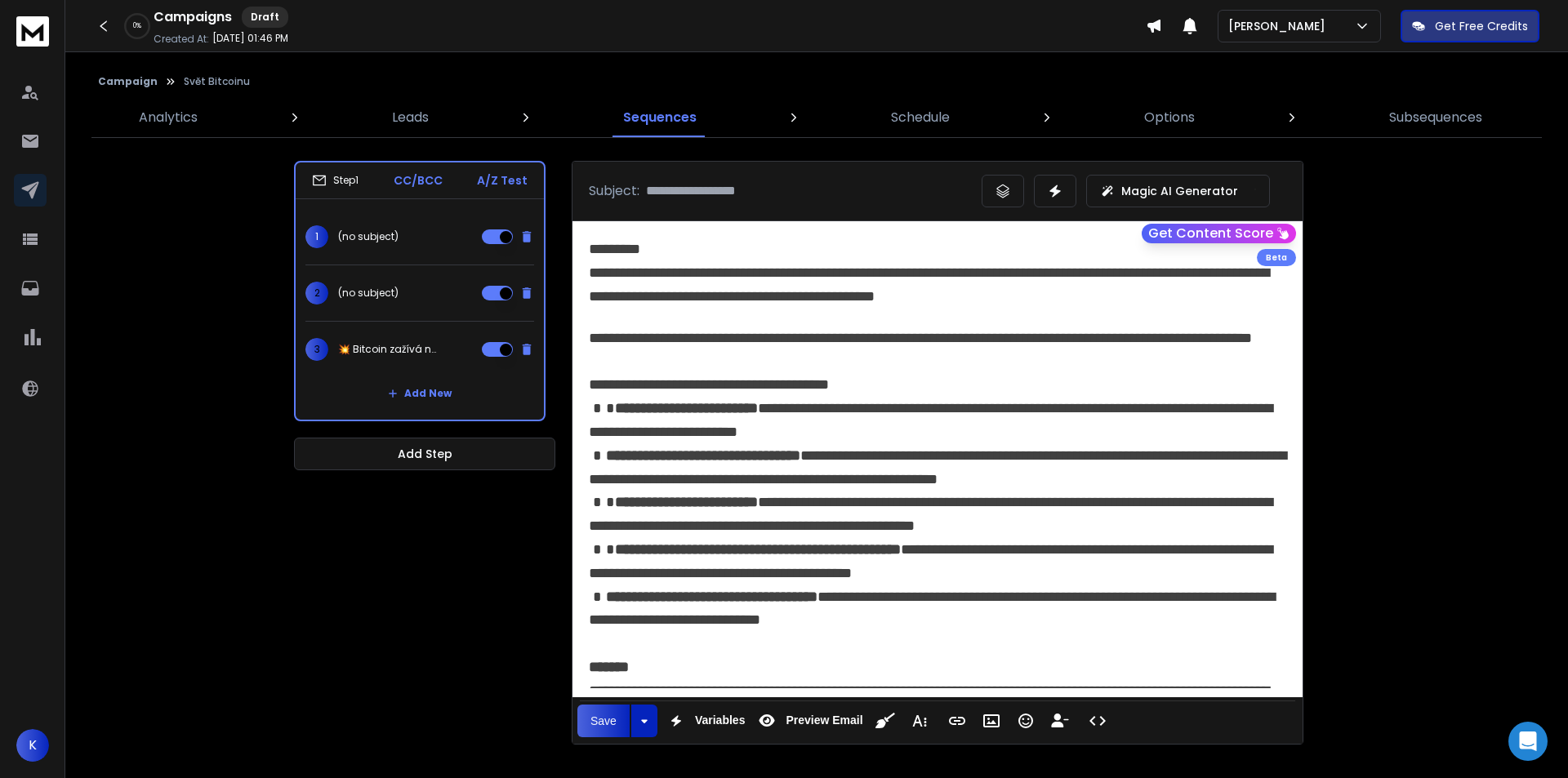
click at [888, 374] on div at bounding box center [937, 361] width 698 height 23
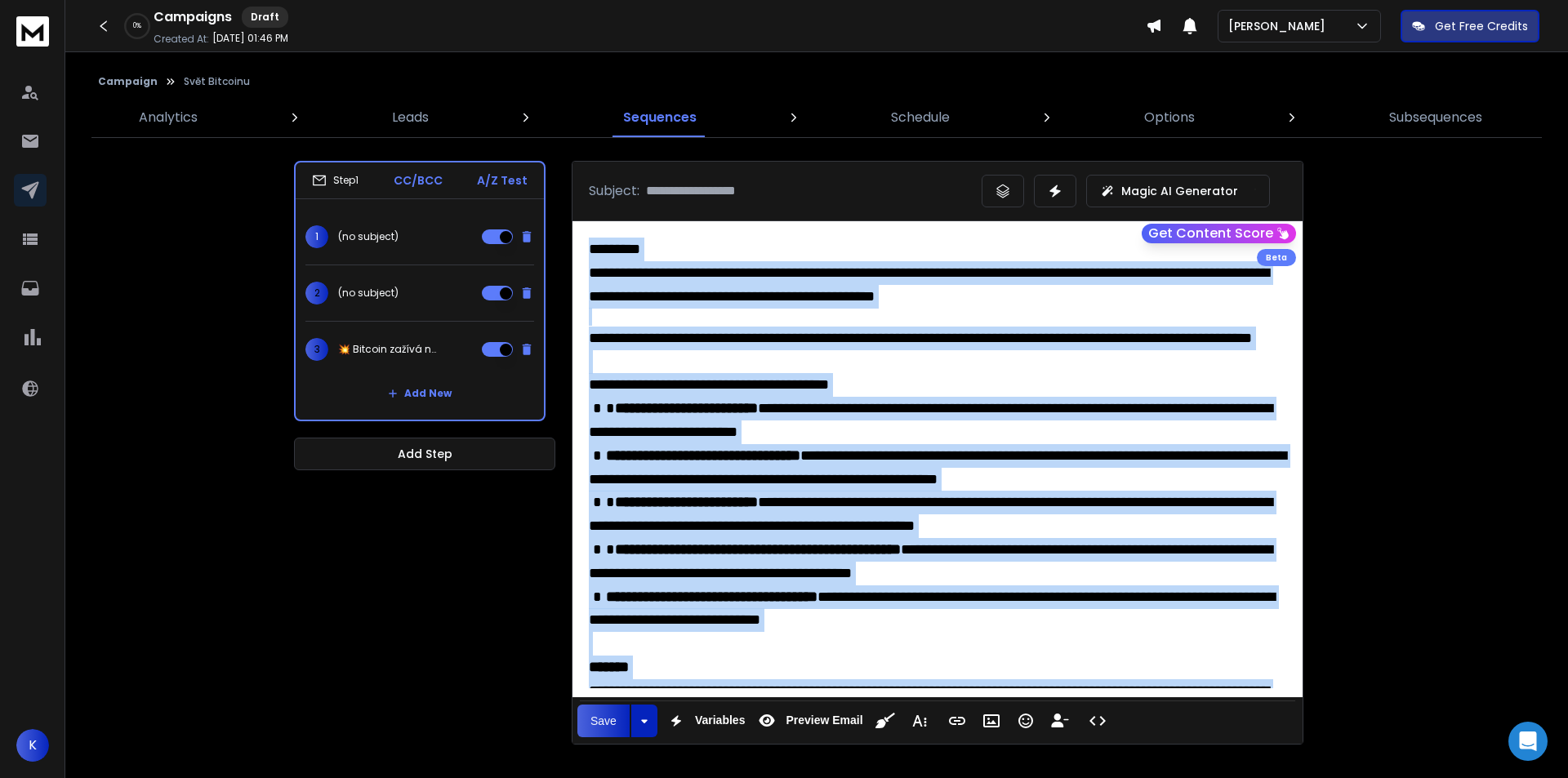
copy div "**********"
click at [405, 292] on div "2 (no subject)" at bounding box center [420, 293] width 229 height 57
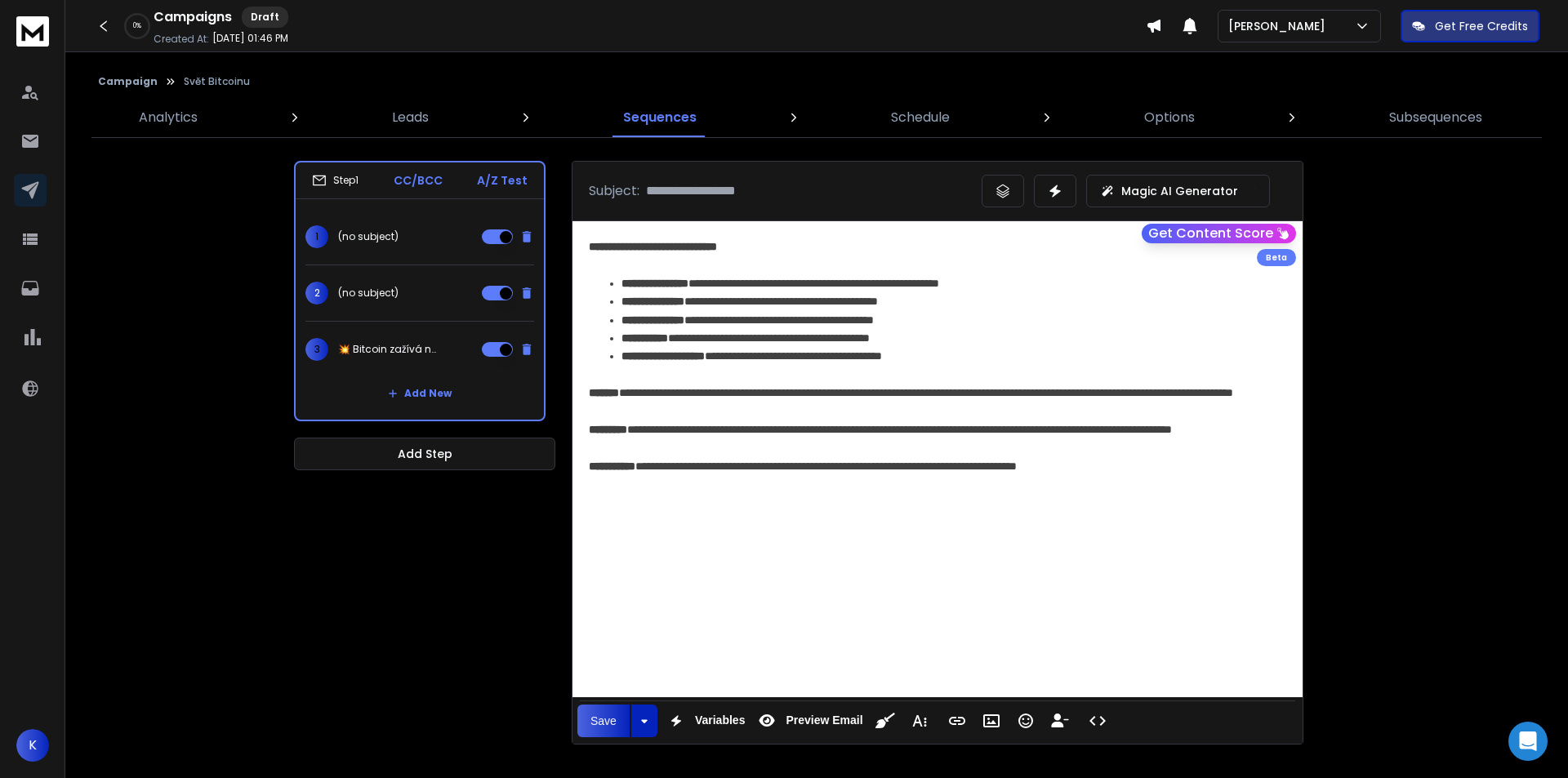
click at [1032, 347] on div "**********" at bounding box center [954, 366] width 665 height 37
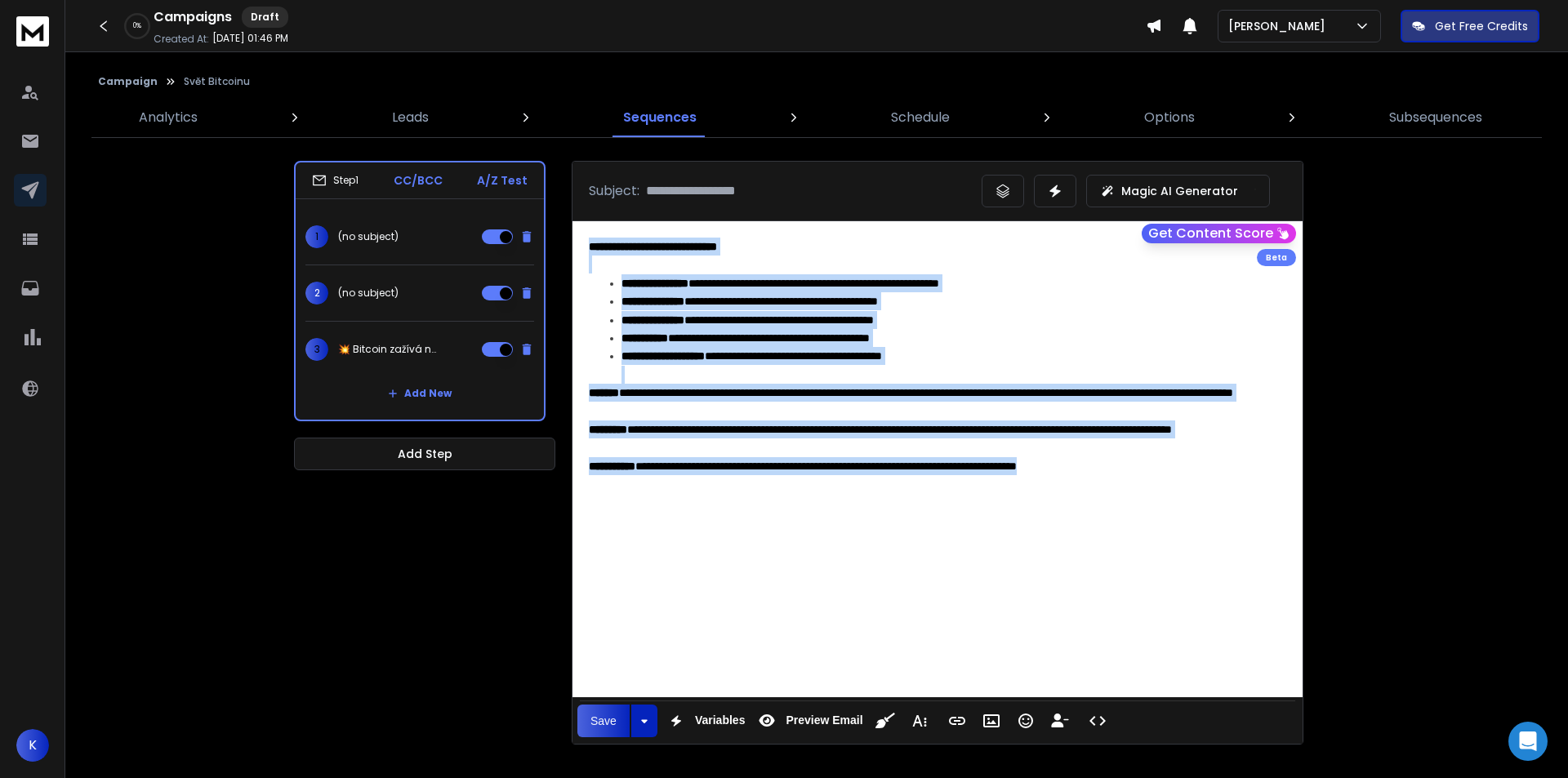
click at [414, 357] on div "3 💥 Bitcoin zažívá návrat na výsluní. A tentokrát u toho budou i vlády." at bounding box center [374, 349] width 137 height 23
type input "**********"
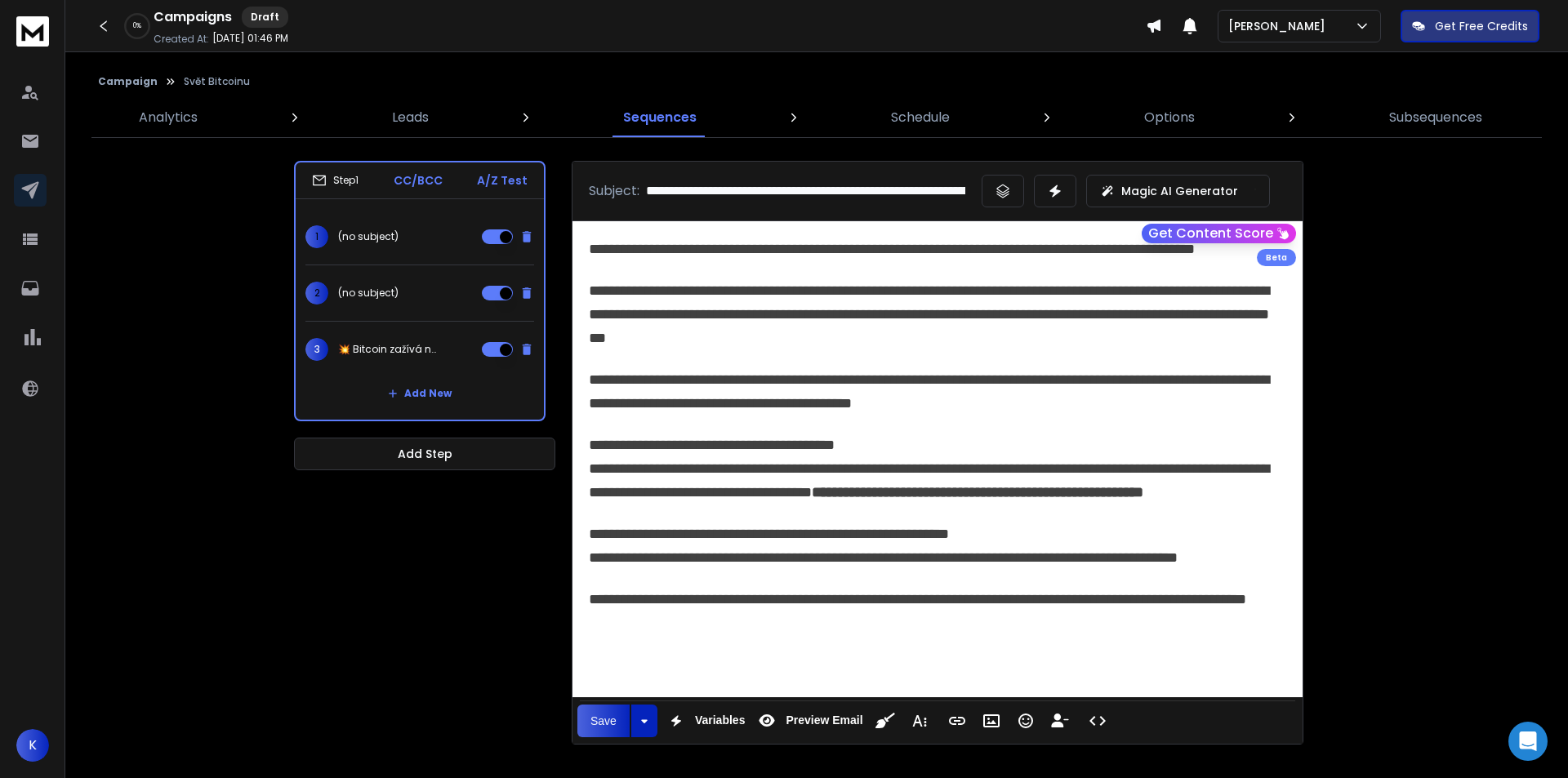
click at [679, 344] on span "**********" at bounding box center [929, 314] width 680 height 62
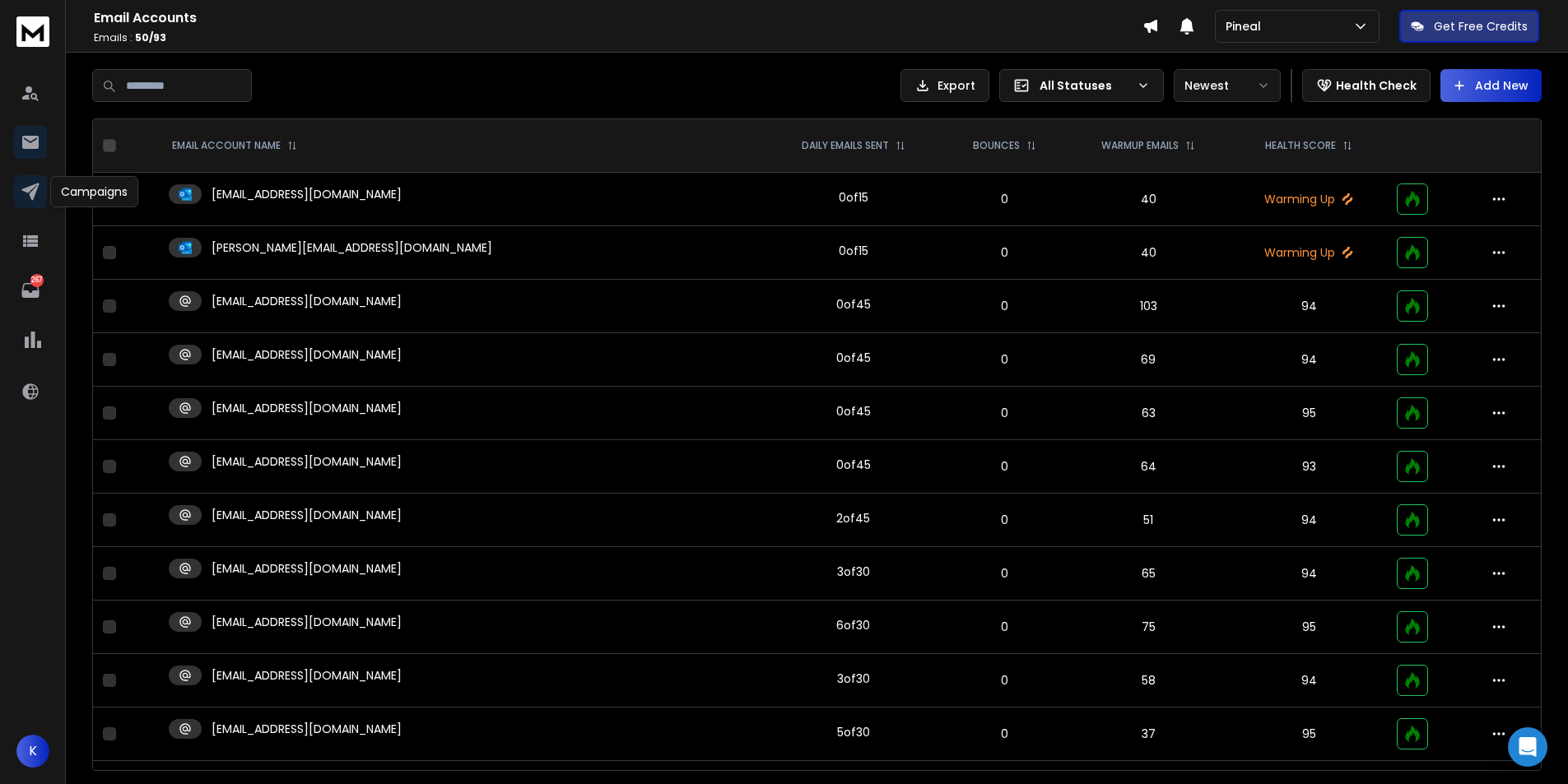
click at [26, 196] on icon at bounding box center [30, 191] width 20 height 20
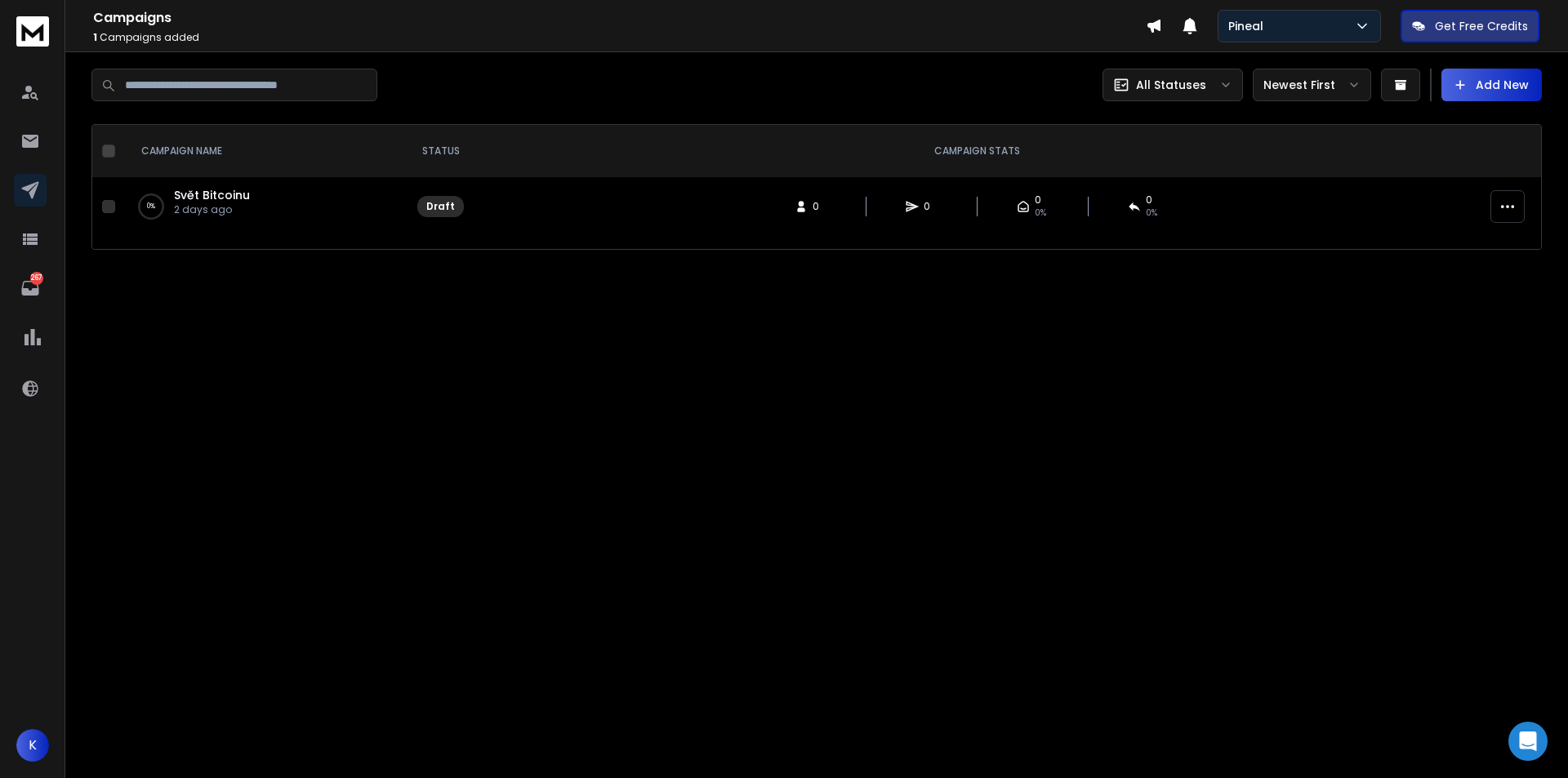
click at [1303, 41] on button "Pineal" at bounding box center [1300, 26] width 163 height 32
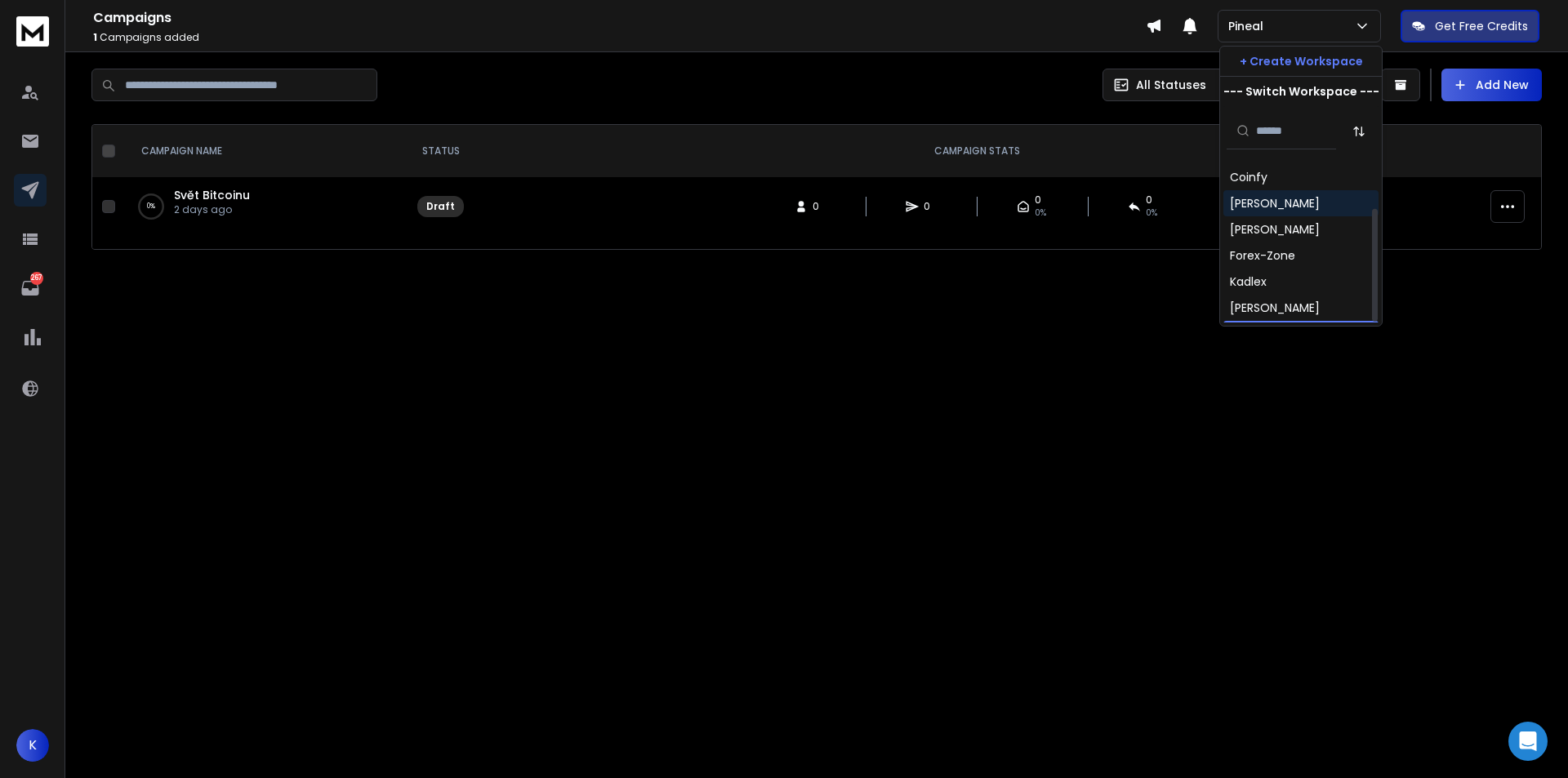
scroll to position [71, 0]
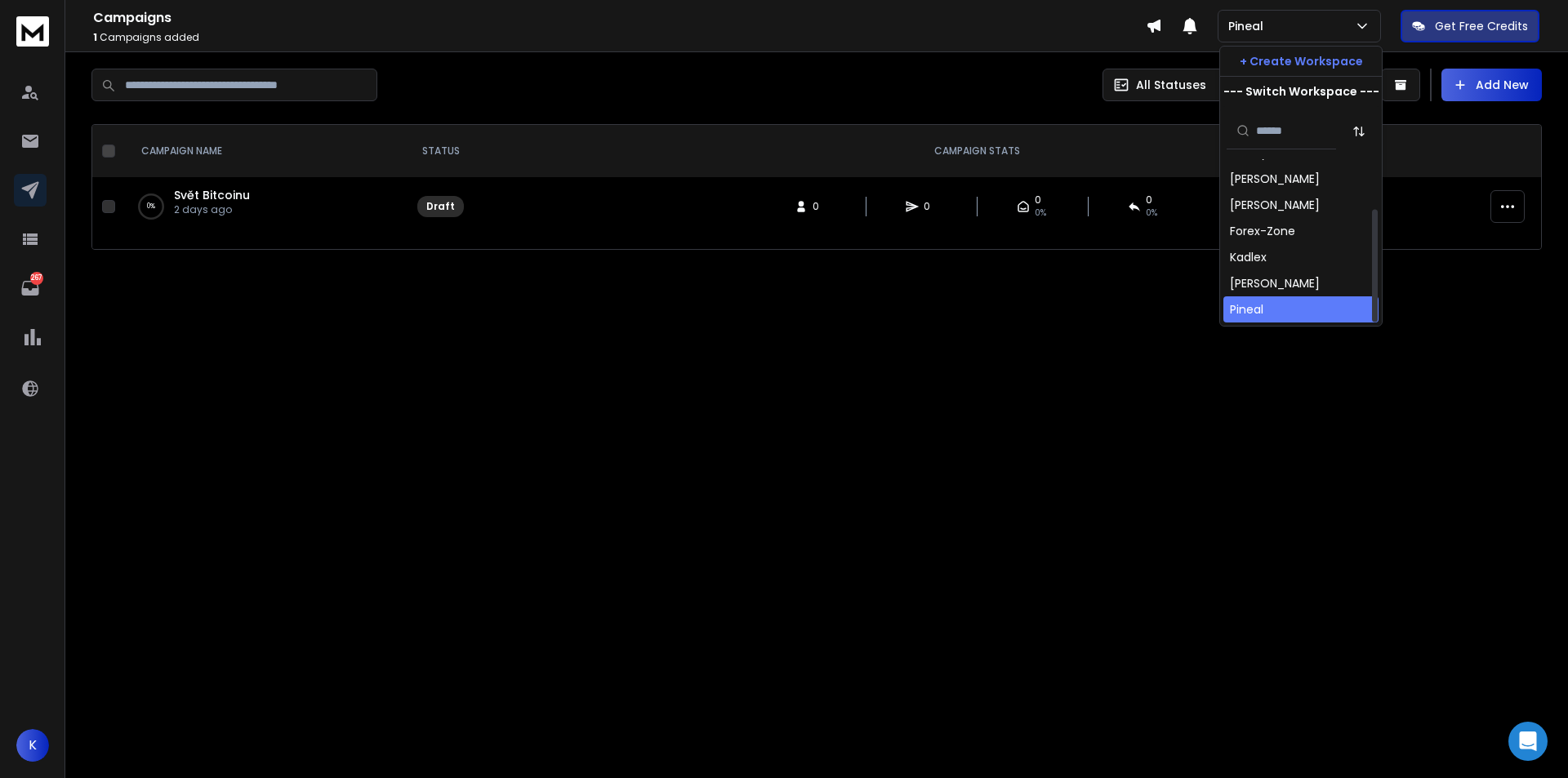
click at [1261, 315] on div "Pineal" at bounding box center [1247, 309] width 33 height 17
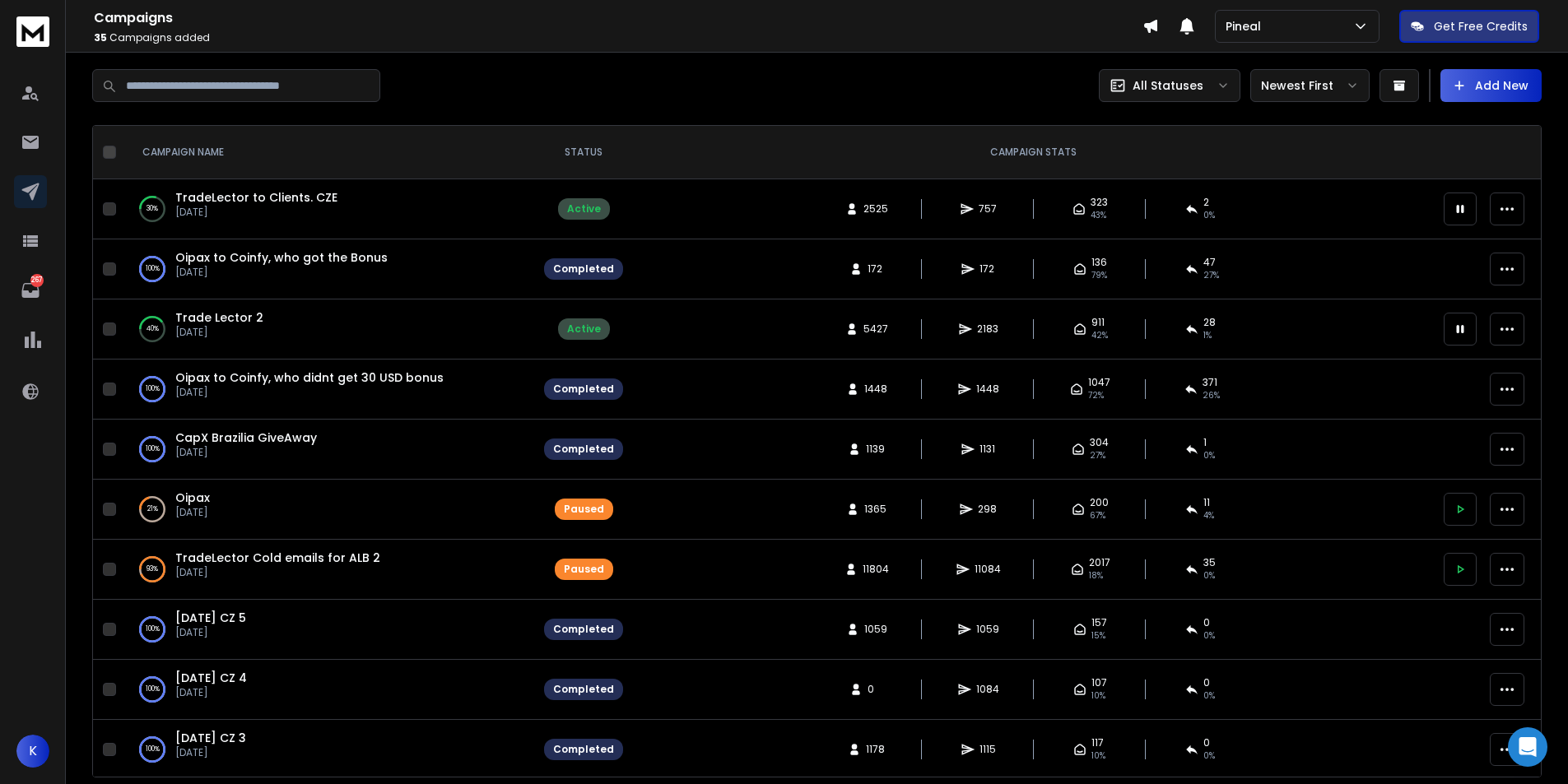
click at [256, 323] on span "Trade Lector 2" at bounding box center [219, 318] width 88 height 17
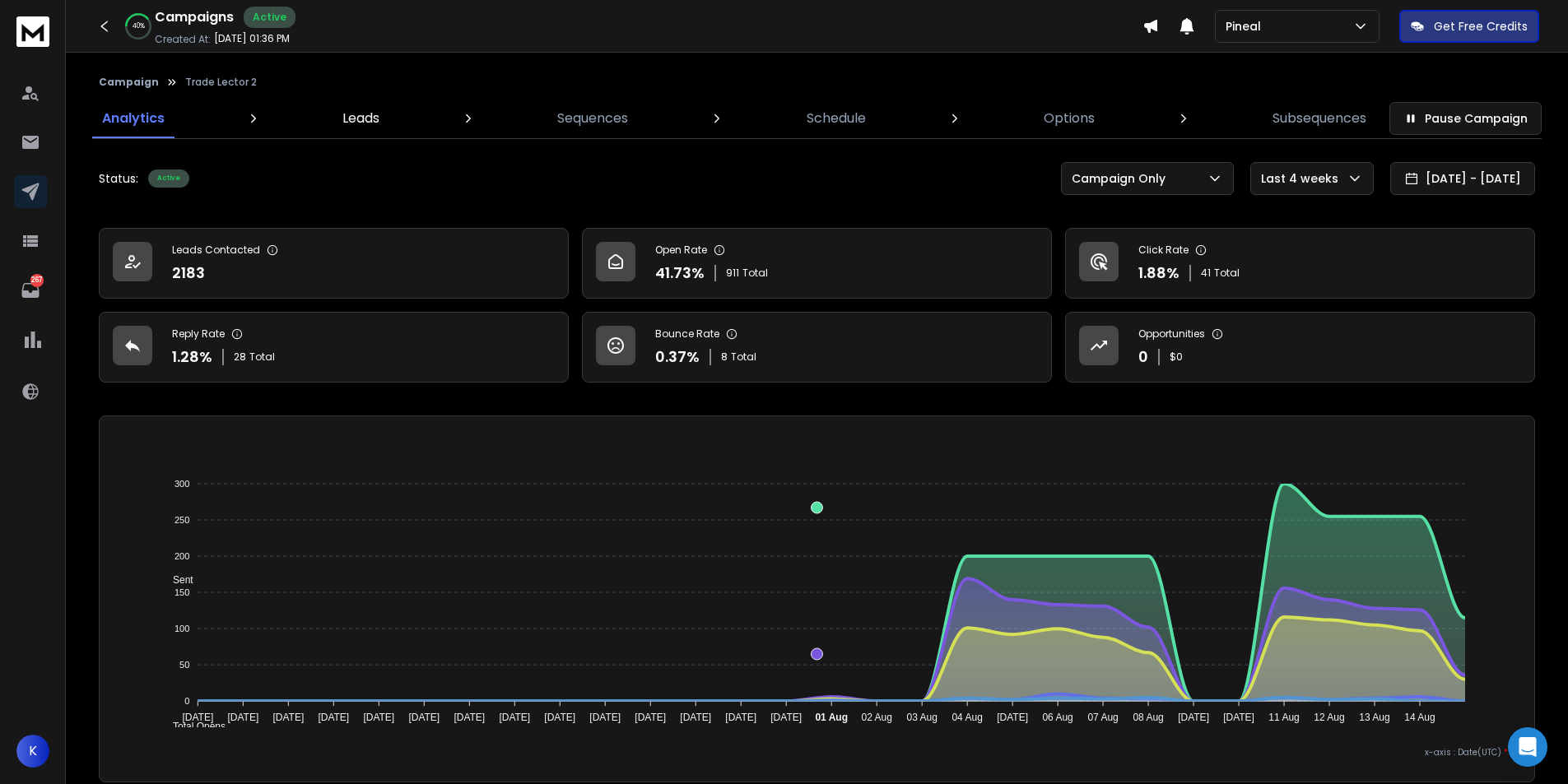
click at [365, 119] on p "Leads" at bounding box center [361, 118] width 37 height 20
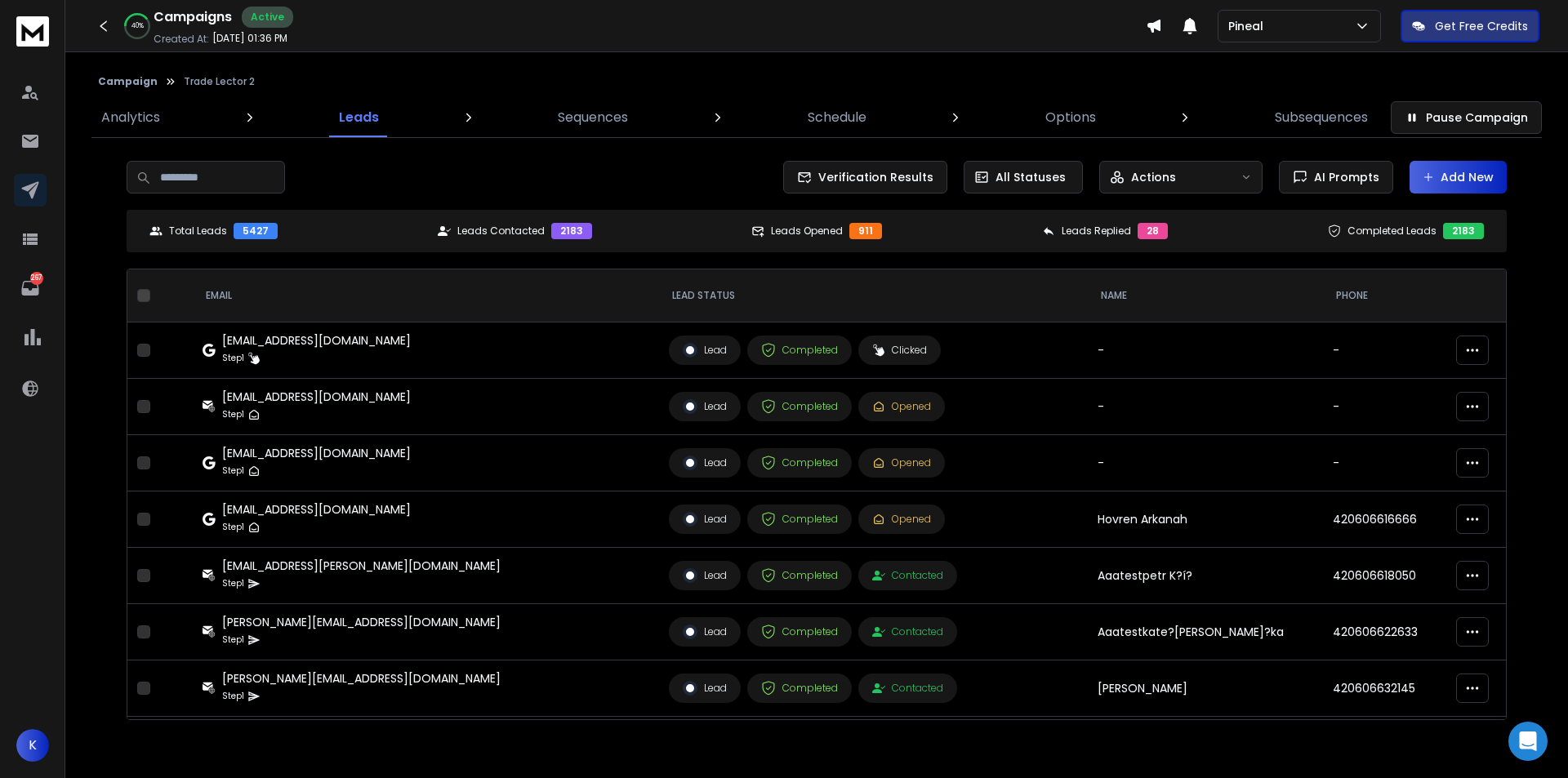
click at [1449, 188] on button "Add New" at bounding box center [1457, 176] width 98 height 32
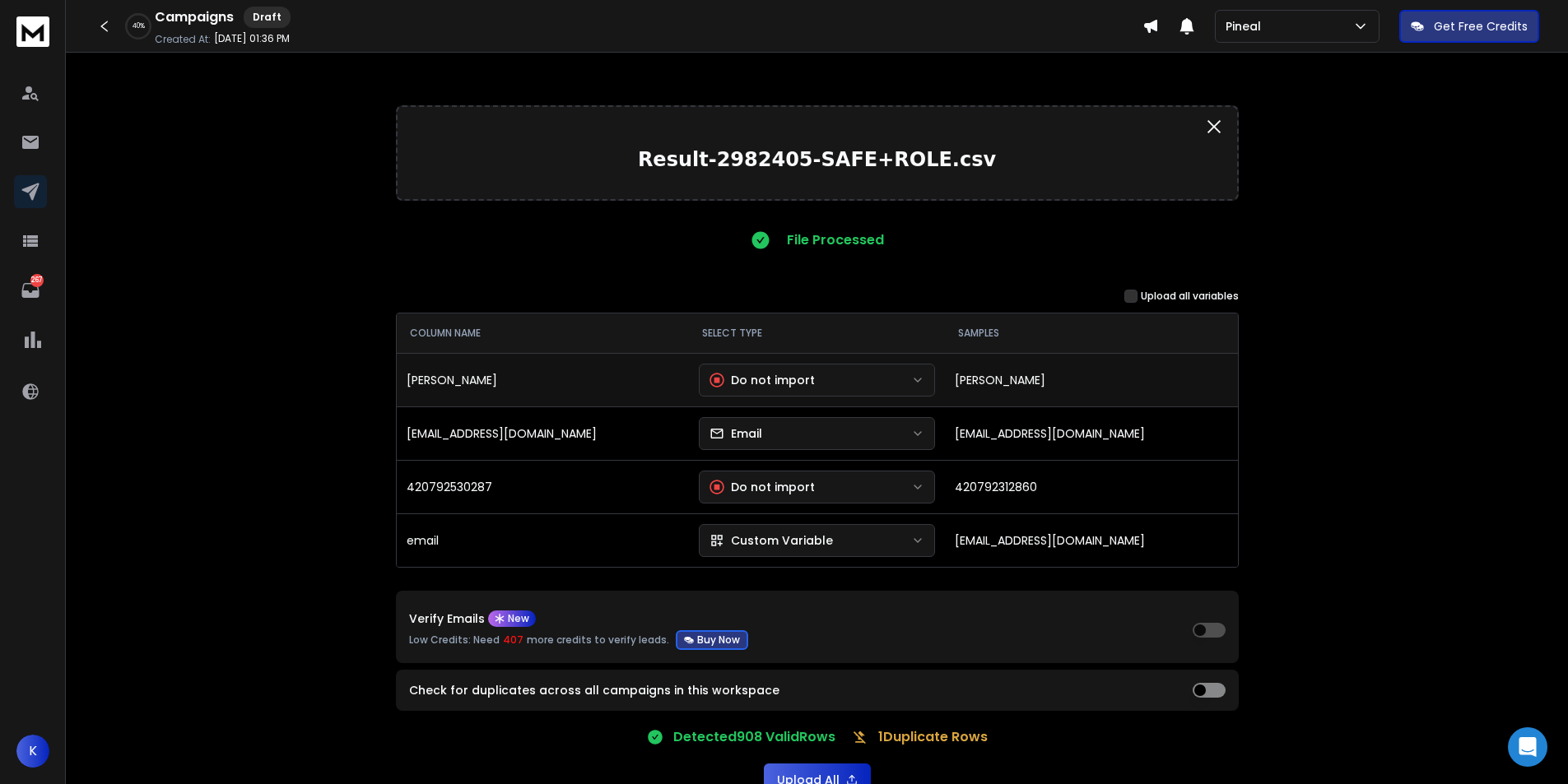
click at [766, 381] on div "Do not import" at bounding box center [762, 380] width 106 height 17
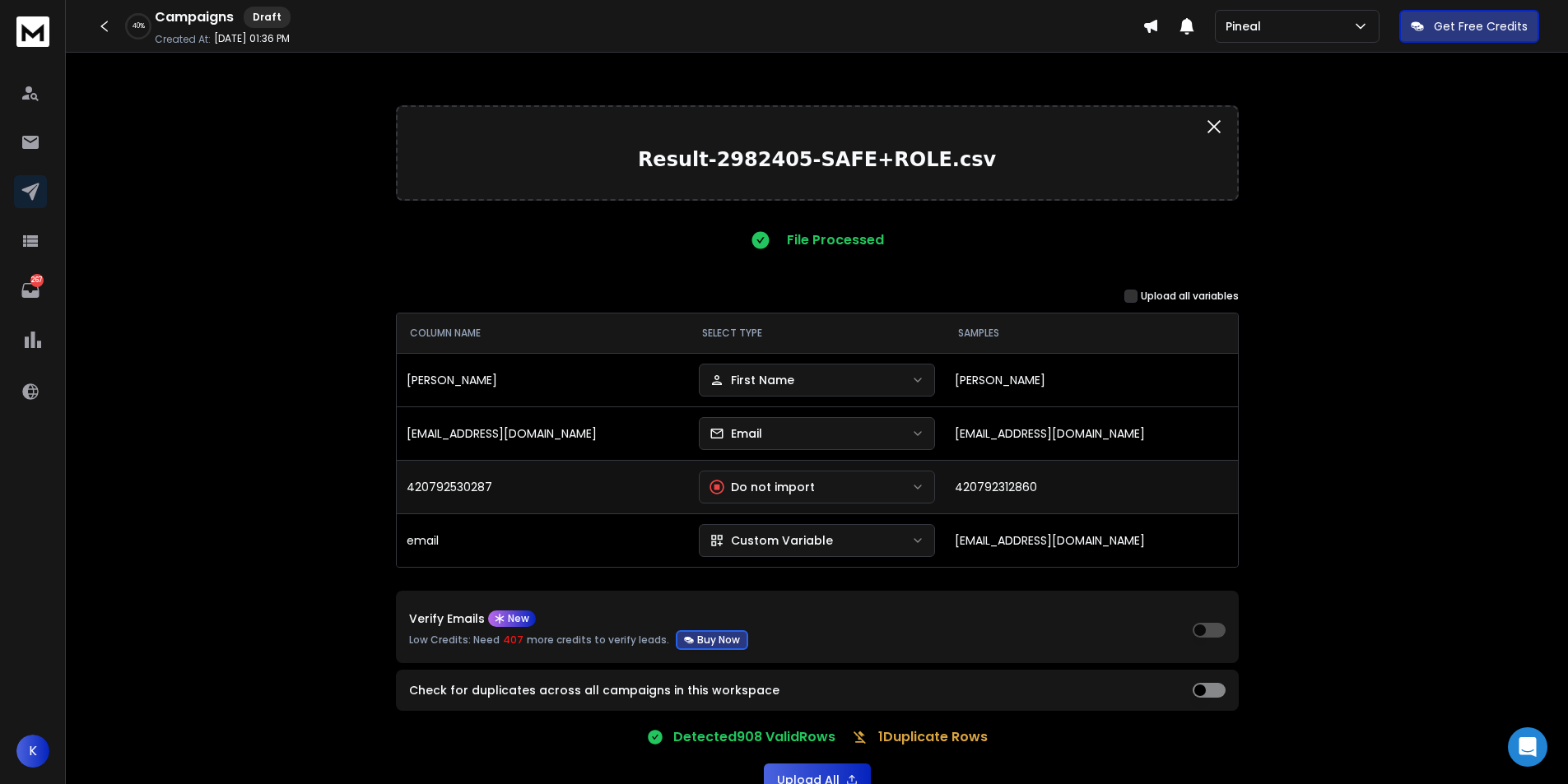
click at [740, 493] on div "Do not import" at bounding box center [762, 487] width 106 height 17
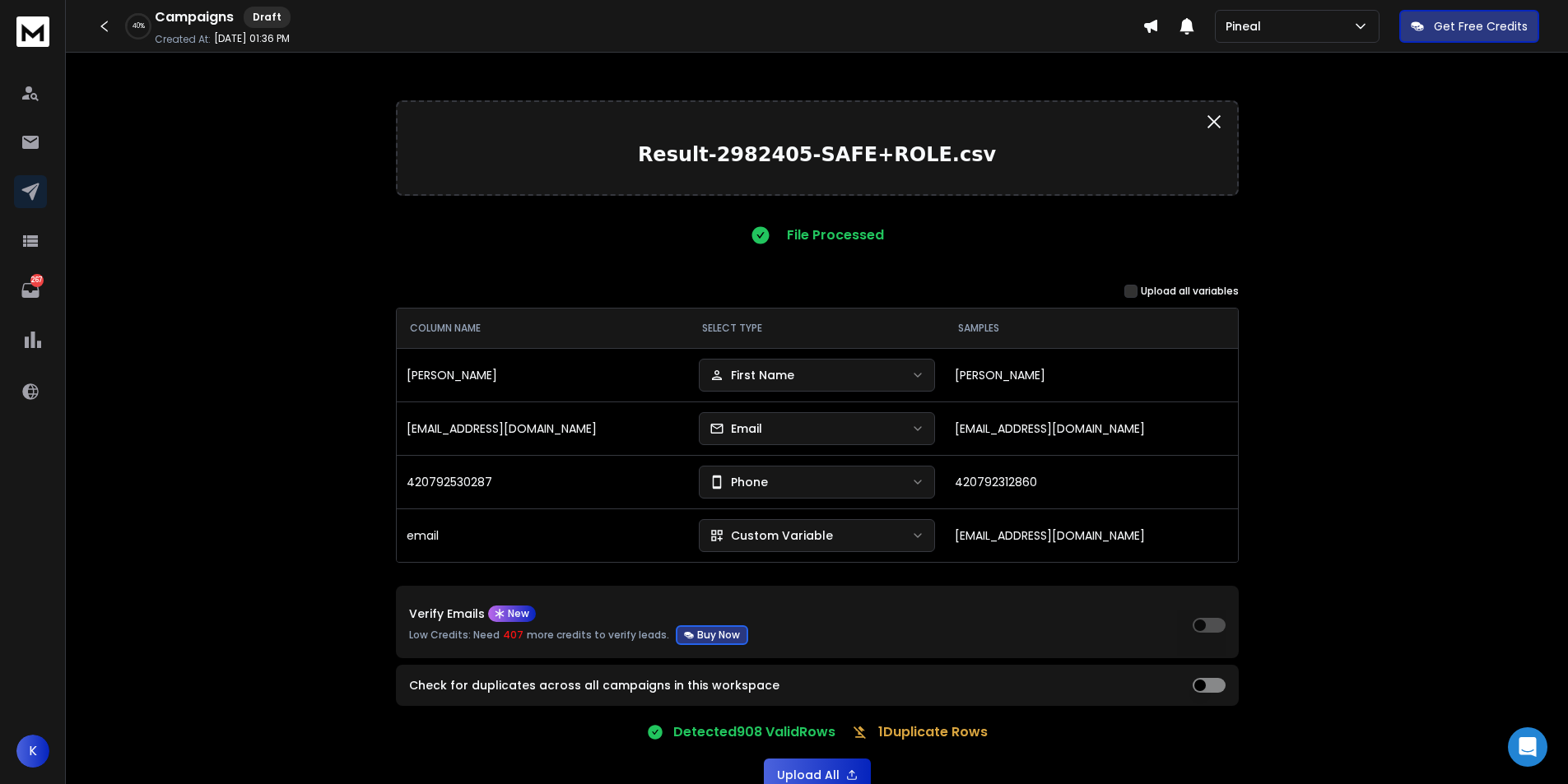
scroll to position [38, 0]
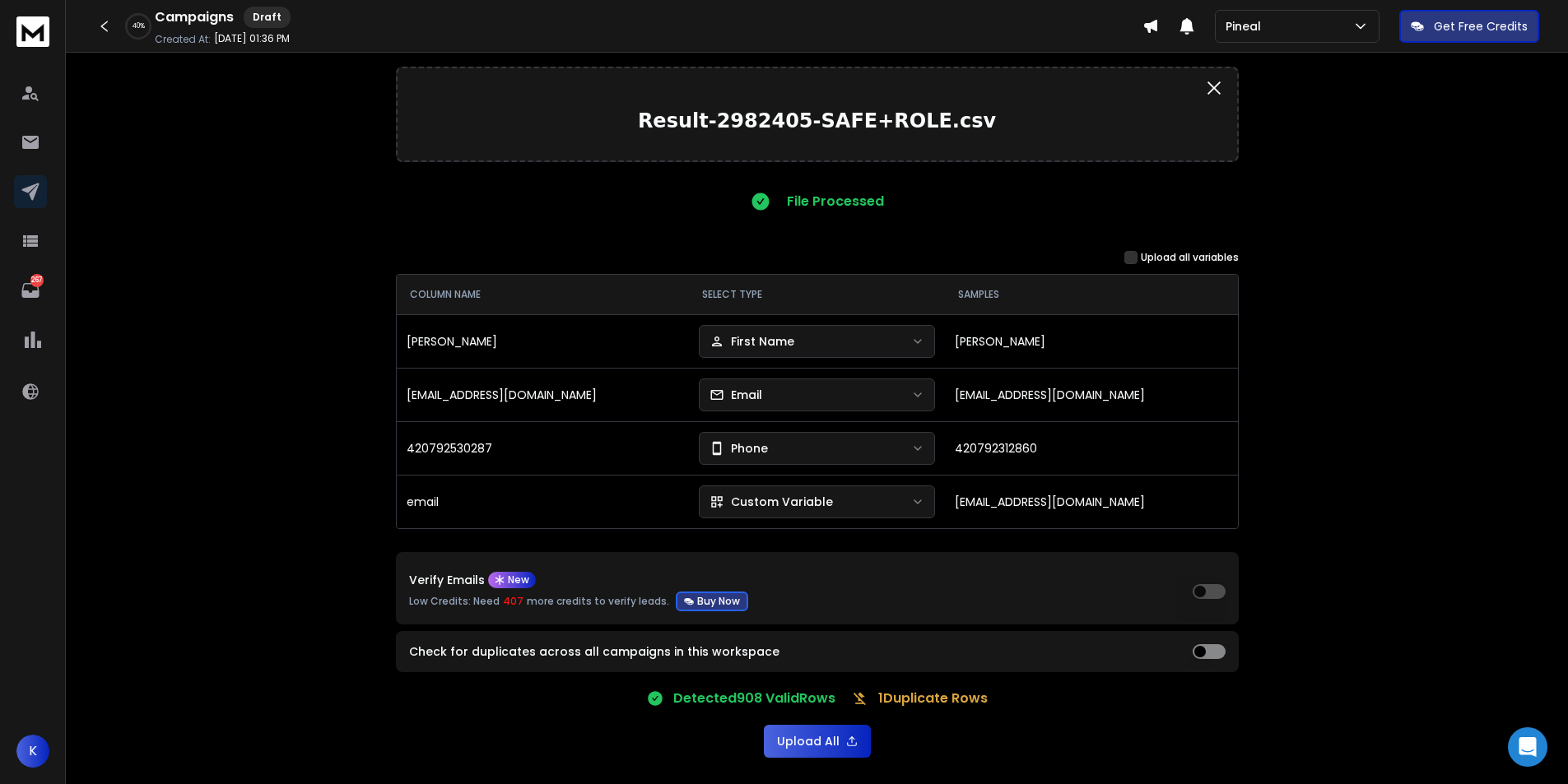
click at [820, 744] on button "Upload All" at bounding box center [817, 740] width 107 height 33
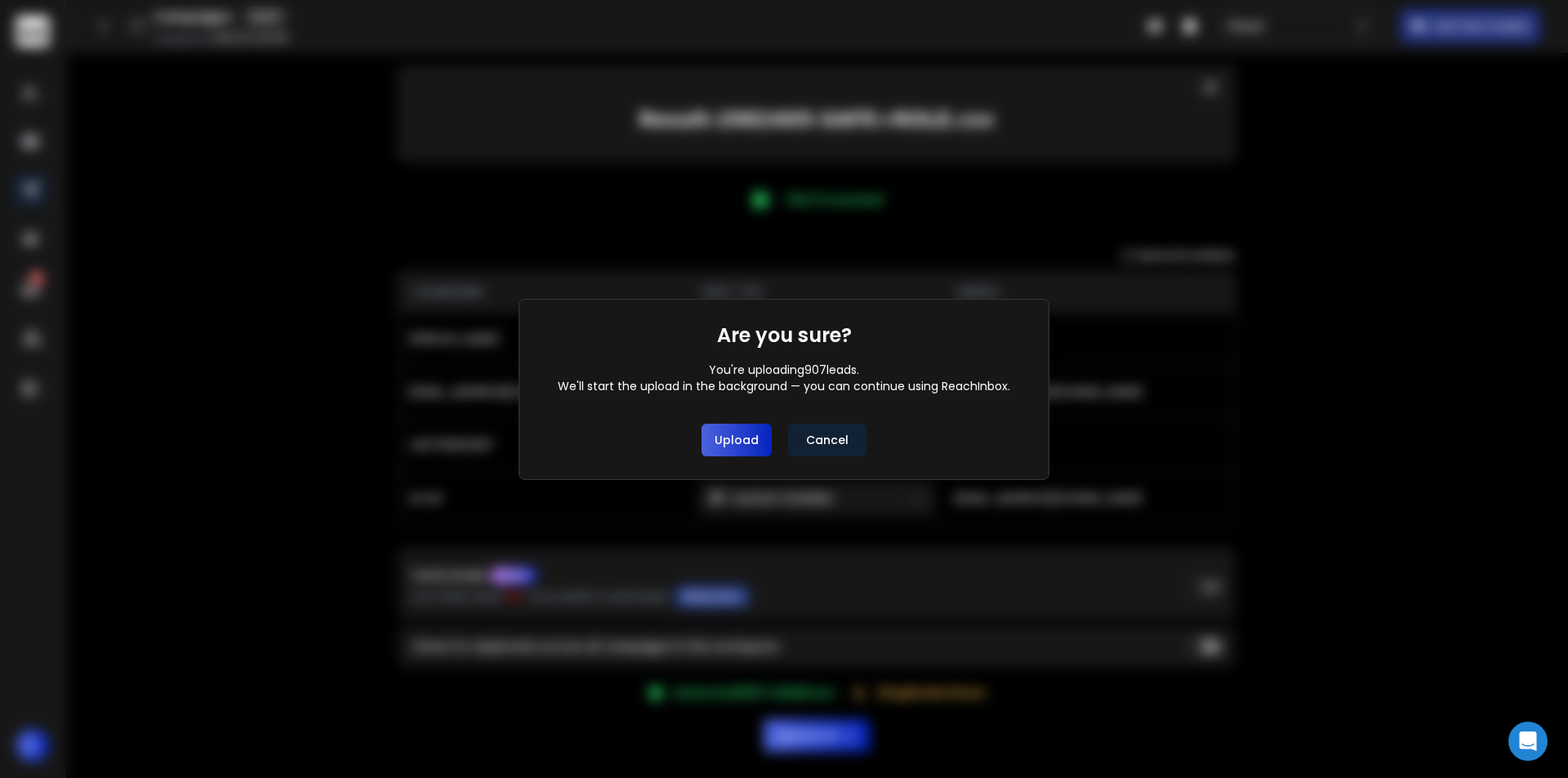
click at [761, 445] on button "Upload" at bounding box center [737, 439] width 71 height 32
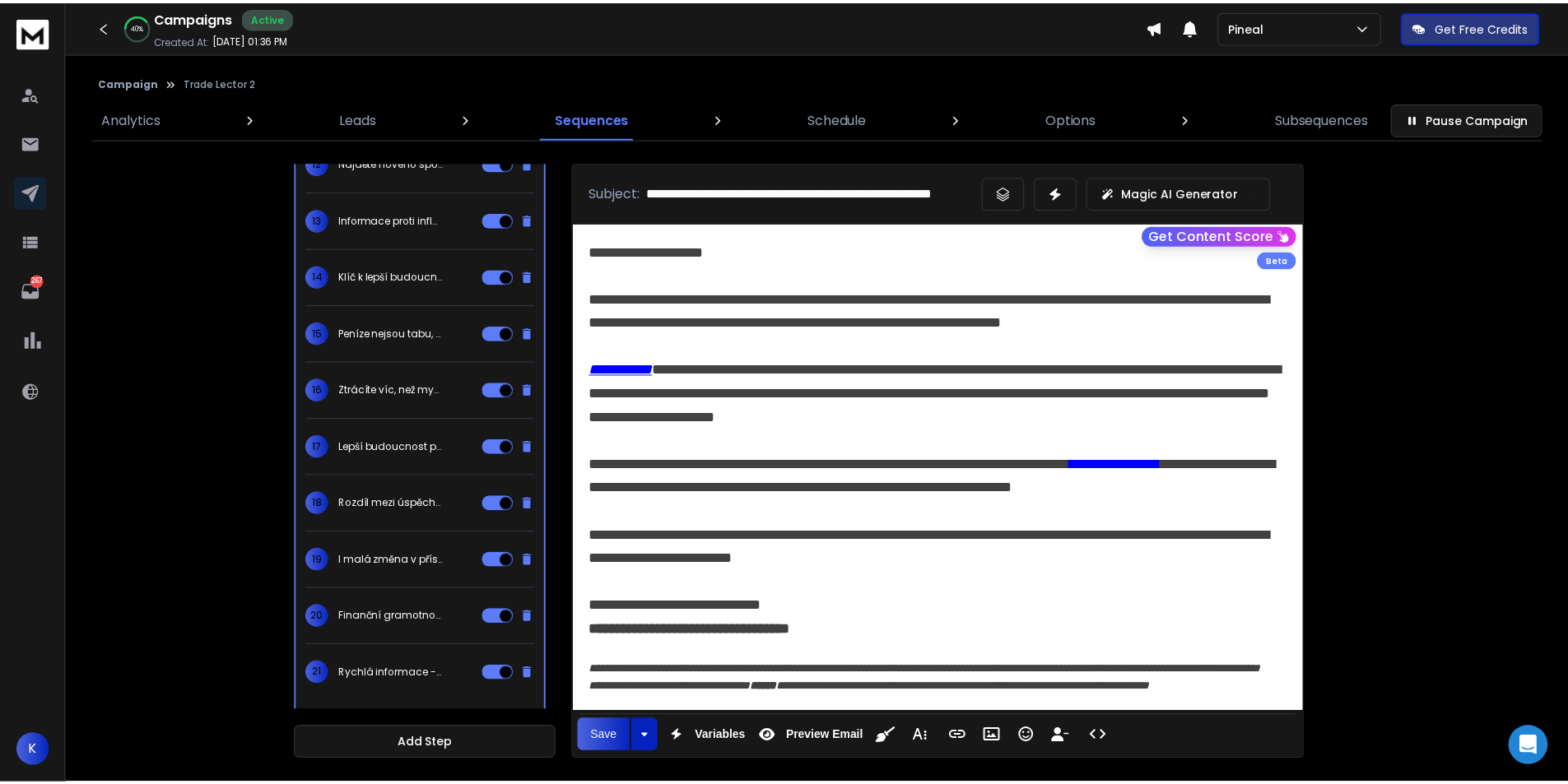
scroll to position [735, 0]
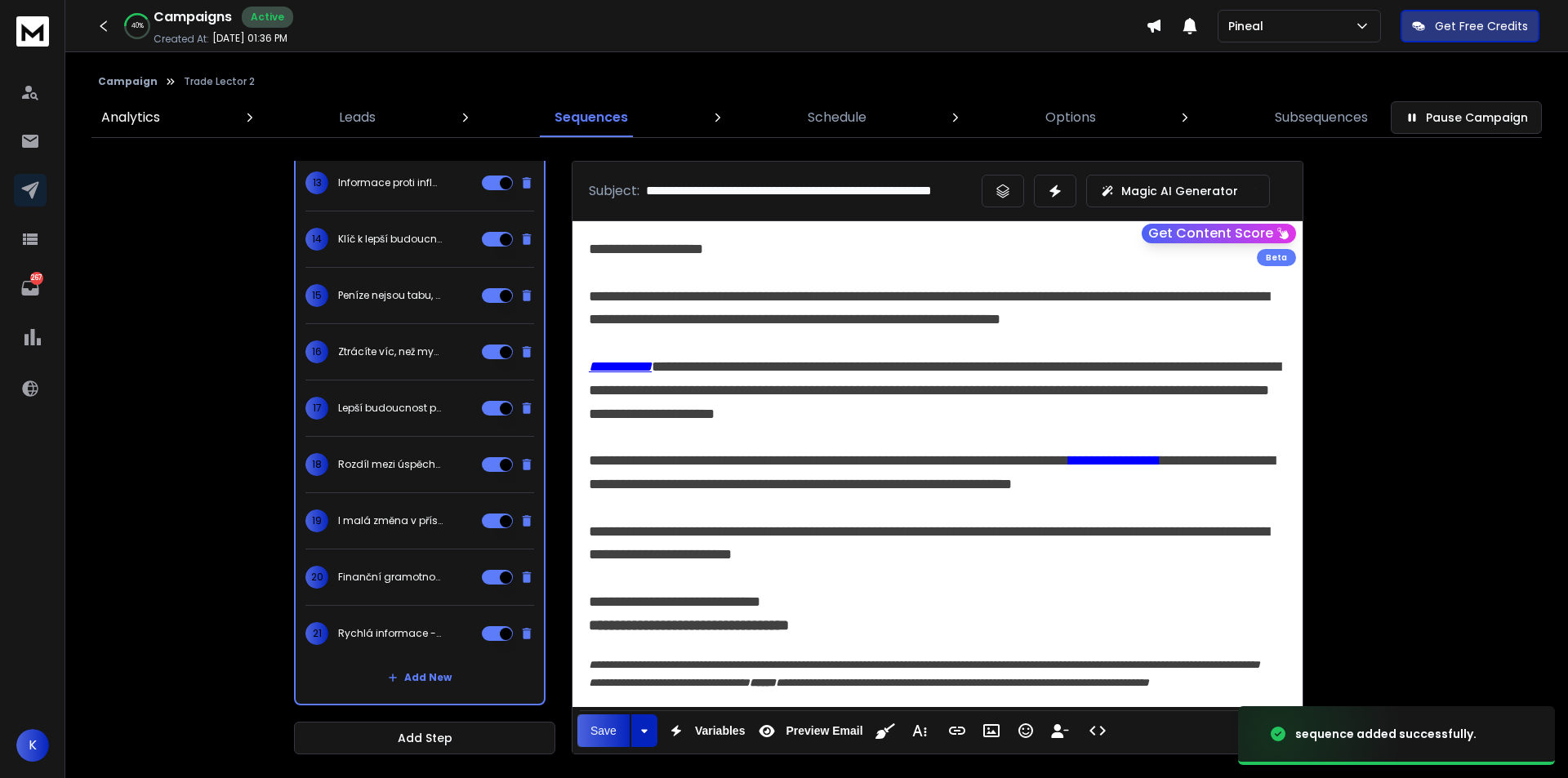
click at [151, 128] on link "Analytics" at bounding box center [130, 117] width 78 height 39
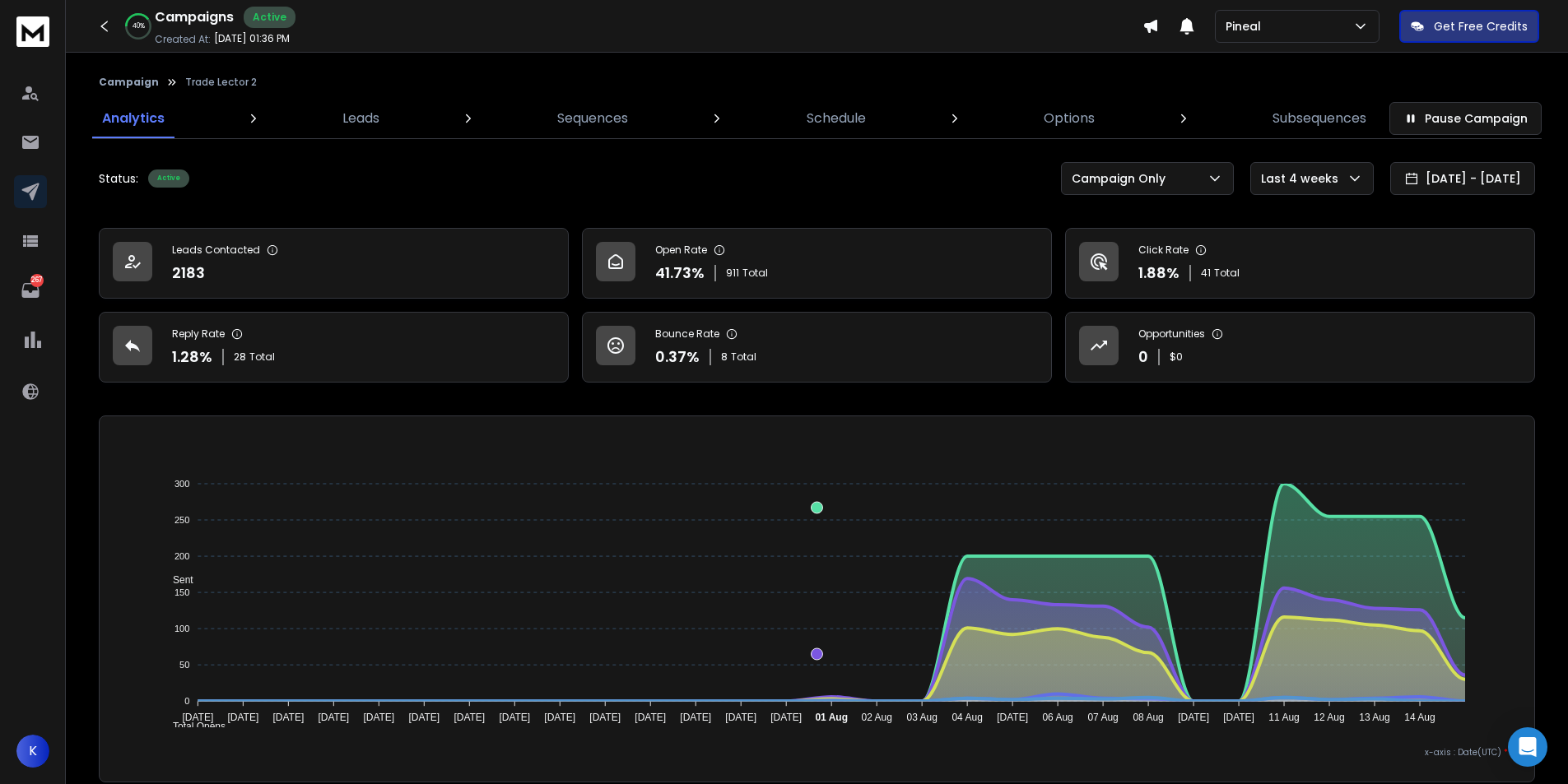
click at [1167, 421] on div "Sent Total Opens Unique Opens Links Clicked Total Replies 300 300 250 250 200 2…" at bounding box center [816, 599] width 1436 height 367
